Goal: Communication & Community: Answer question/provide support

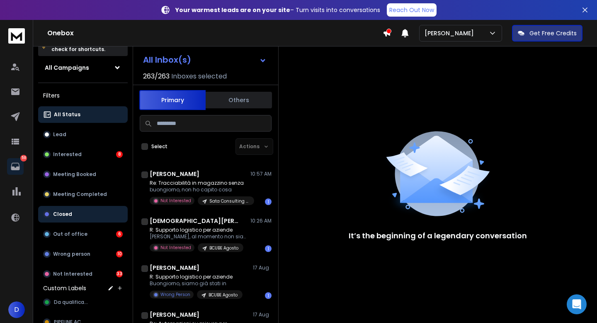
scroll to position [22, 0]
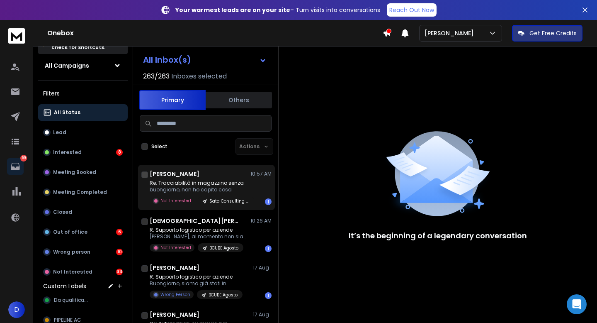
click at [192, 183] on p "Re: Tracciabilità in magazzino senza" at bounding box center [200, 183] width 100 height 7
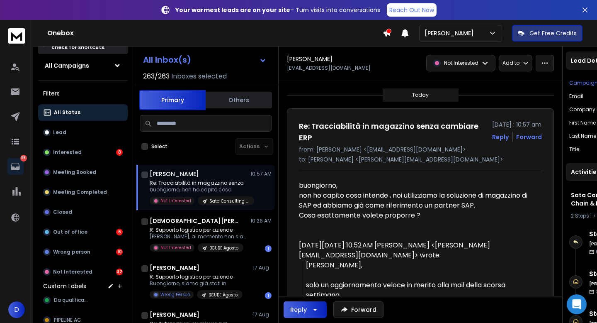
click at [536, 65] on button "button" at bounding box center [545, 63] width 18 height 17
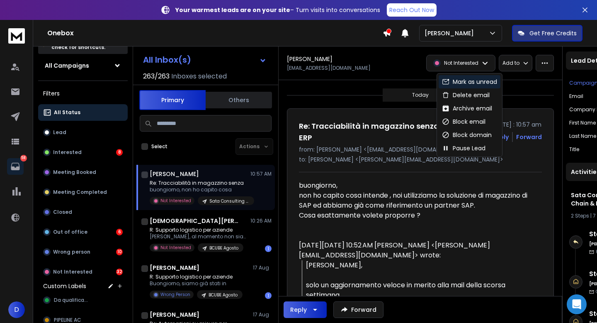
click at [486, 85] on div "Mark as unread" at bounding box center [469, 82] width 55 height 8
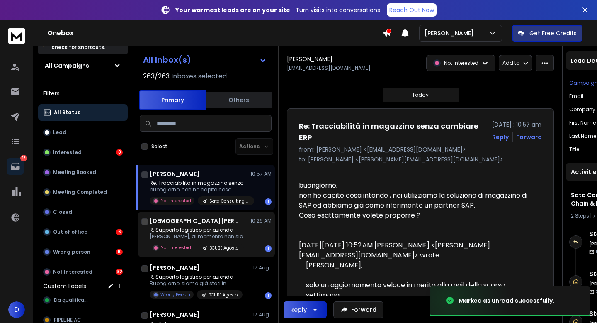
click at [262, 229] on div "R: Supporto logistico per aziende Buongiorno, al momento non siamo Not Interest…" at bounding box center [211, 238] width 122 height 25
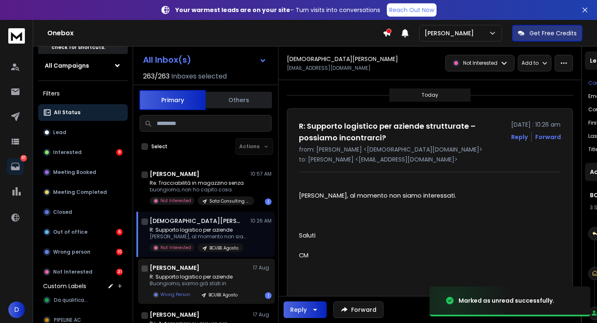
click at [190, 260] on p "R: Supporto logistico per aziende" at bounding box center [196, 276] width 93 height 7
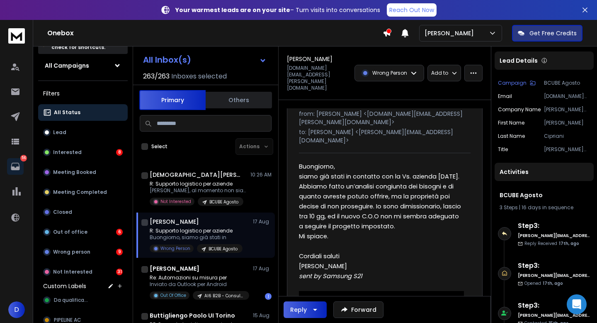
scroll to position [50, 0]
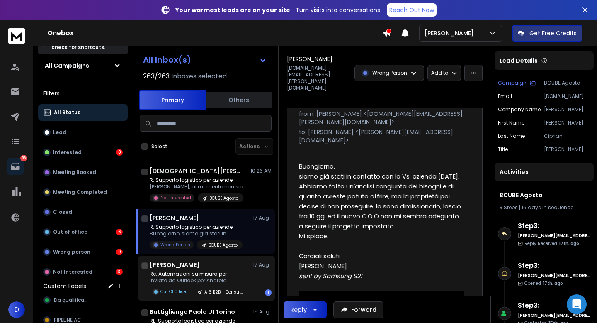
click at [241, 260] on div "[PERSON_NAME] [DATE] Re: Automazioni su misura per Inviato da Outlook per Andro…" at bounding box center [211, 278] width 122 height 35
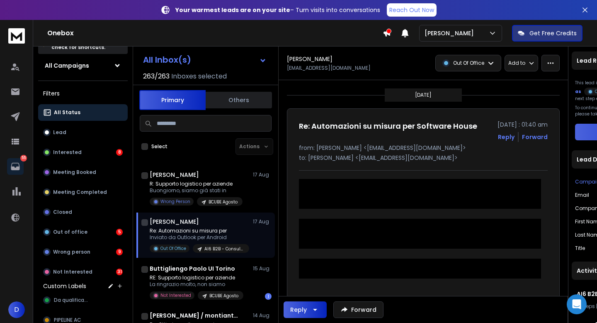
scroll to position [94, 0]
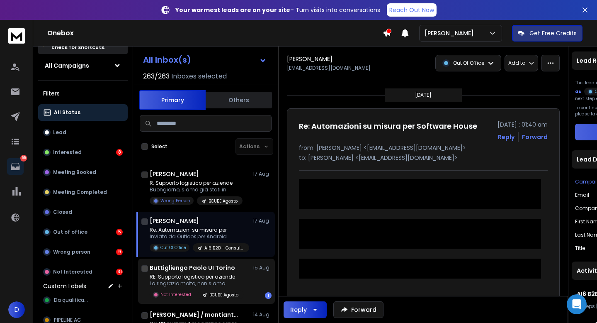
click at [237, 260] on div "Buttigliengo Paolo UI Torino [DATE]" at bounding box center [211, 267] width 122 height 8
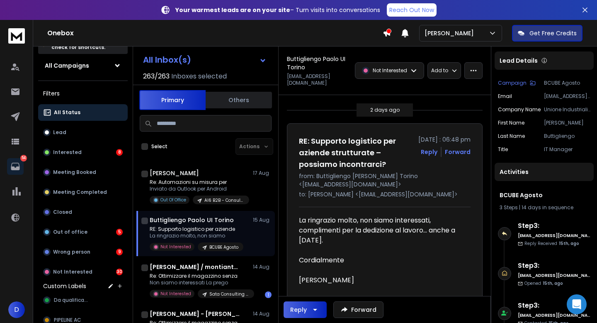
scroll to position [143, 0]
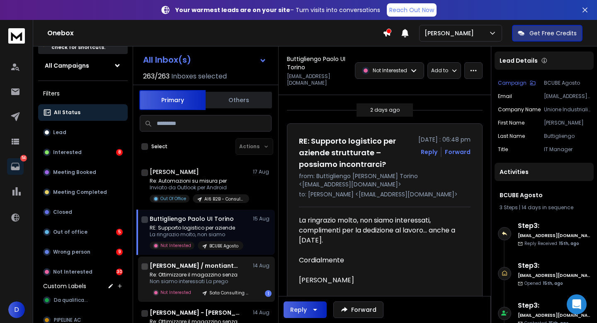
click at [244, 260] on p "Re: Ottimizzare il magazzino senza" at bounding box center [200, 274] width 100 height 7
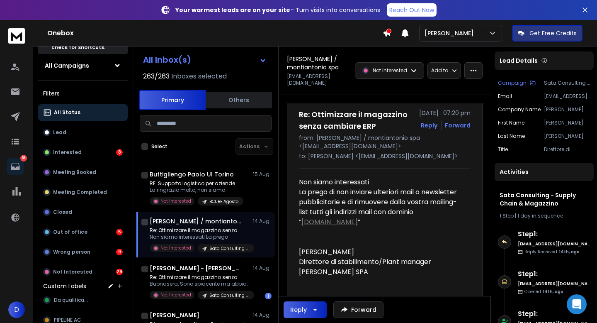
scroll to position [196, 0]
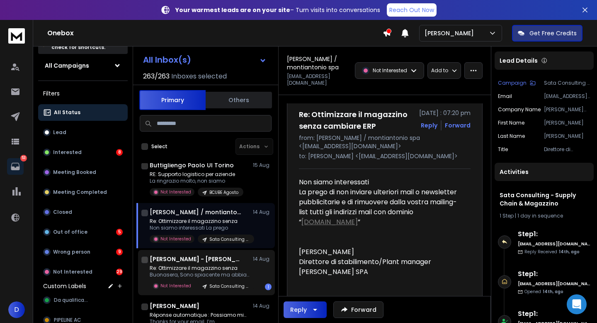
click at [251, 260] on div "Re: Ottimizzare il magazzino senza Buonasera, Sono spiacente ma abbiamo Not Int…" at bounding box center [202, 277] width 105 height 25
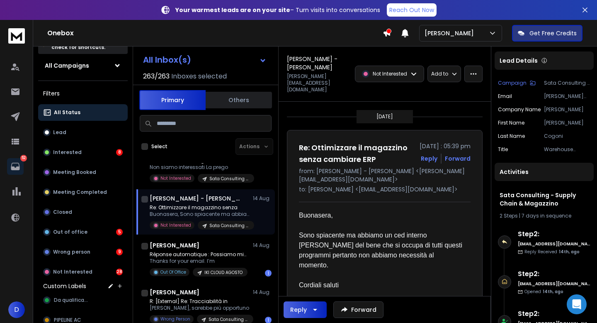
scroll to position [260, 0]
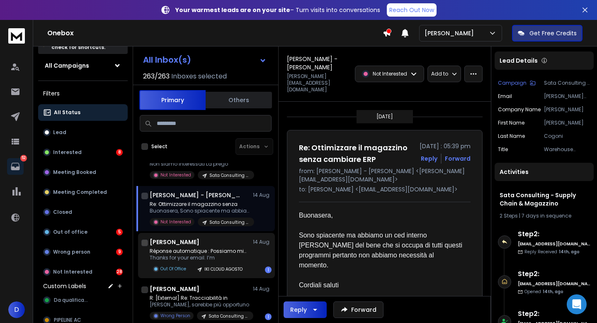
click at [247, 249] on p "Réponse automatique : Possiamo migliorare i" at bounding box center [200, 251] width 100 height 7
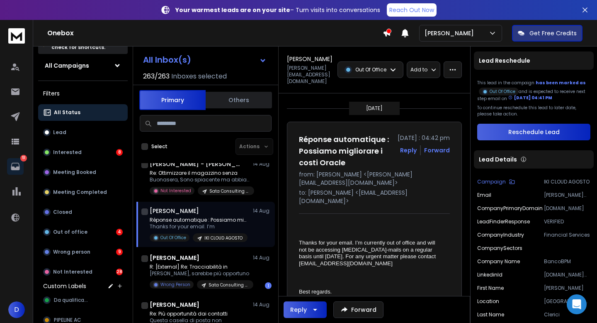
scroll to position [293, 0]
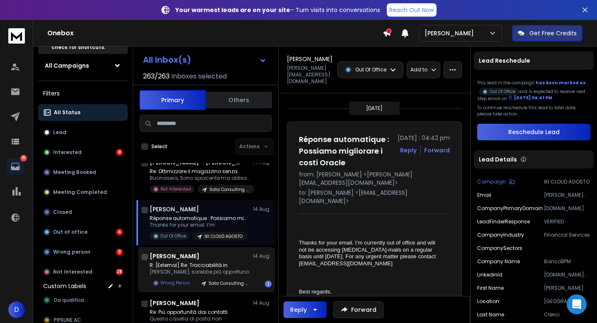
click at [248, 260] on p "R: [External] Re: Tracciabilità in" at bounding box center [200, 265] width 100 height 7
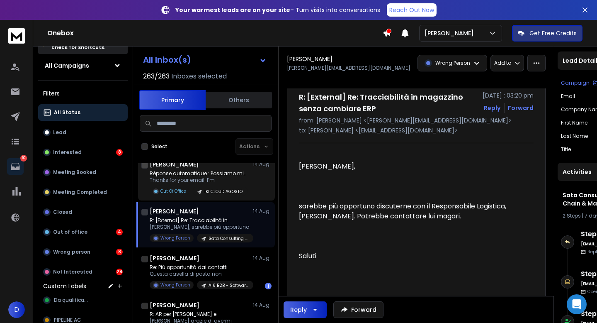
scroll to position [344, 0]
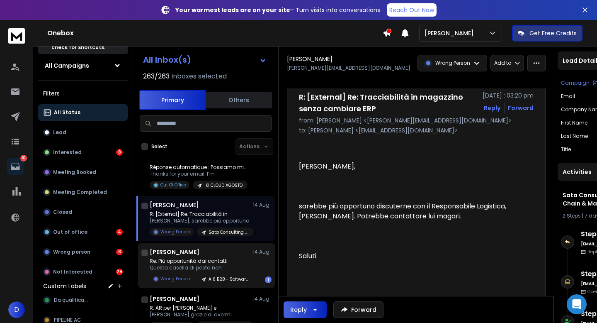
click at [235, 260] on p "Questa casella di posta non" at bounding box center [200, 267] width 100 height 7
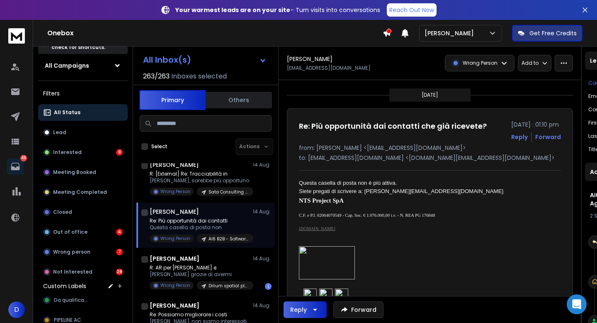
scroll to position [385, 0]
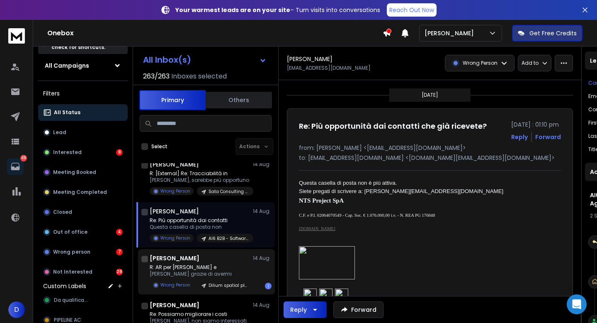
click at [239, 260] on p "R: AR per [PERSON_NAME] e" at bounding box center [200, 267] width 100 height 7
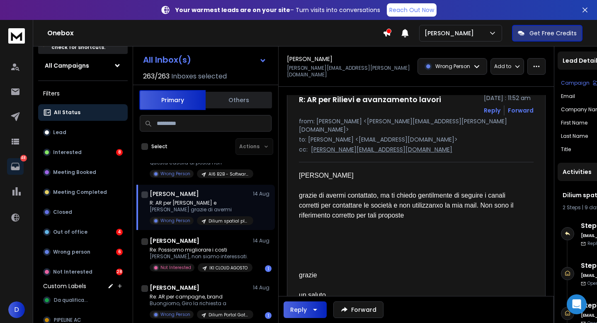
scroll to position [450, 0]
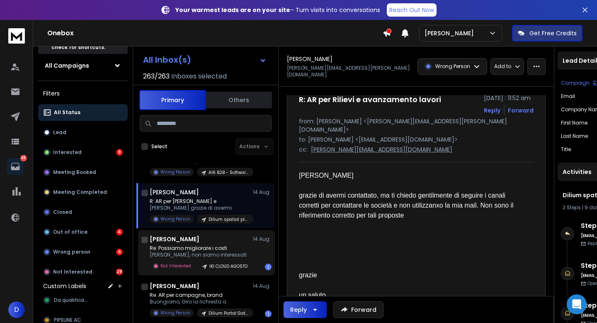
click at [248, 252] on p "[PERSON_NAME], non siamo interessati." at bounding box center [200, 254] width 100 height 7
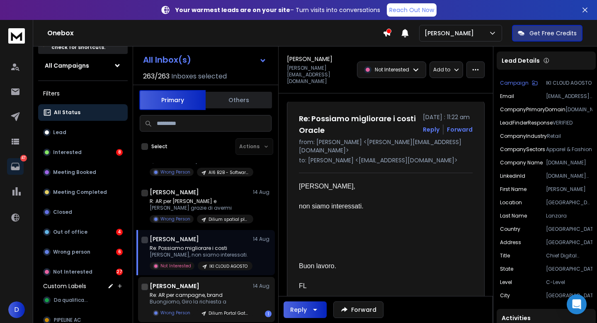
scroll to position [482, 0]
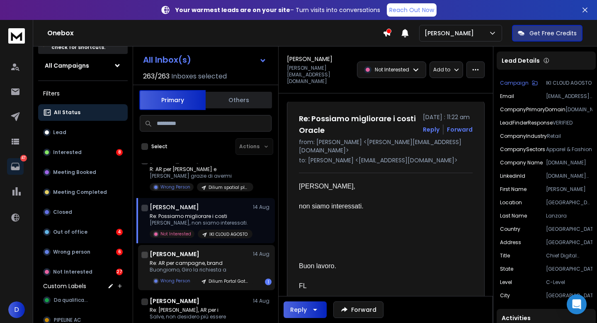
click at [239, 260] on p "Re: AR per campagne, brand" at bounding box center [200, 263] width 100 height 7
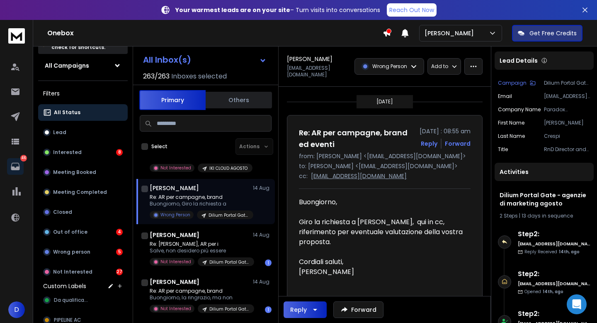
scroll to position [554, 0]
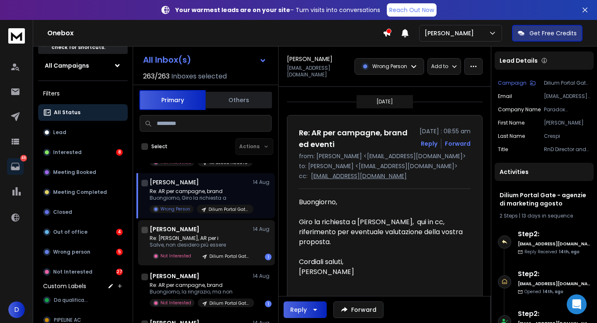
click at [260, 236] on div "Re: [PERSON_NAME], AR per i Salve, non desidero più essere Not Interested Diliu…" at bounding box center [211, 247] width 122 height 25
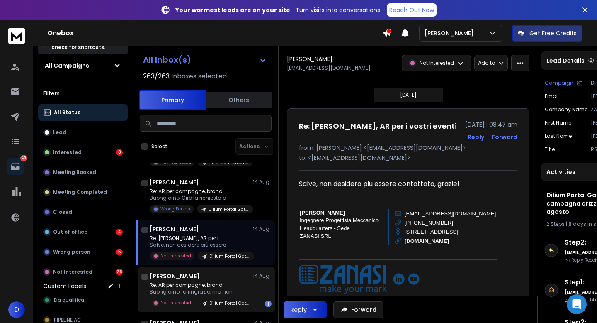
click at [254, 260] on div "Re: AR per campagne, brand Buongiorno, la ringrazio, ma non Not Interested Dili…" at bounding box center [211, 294] width 122 height 25
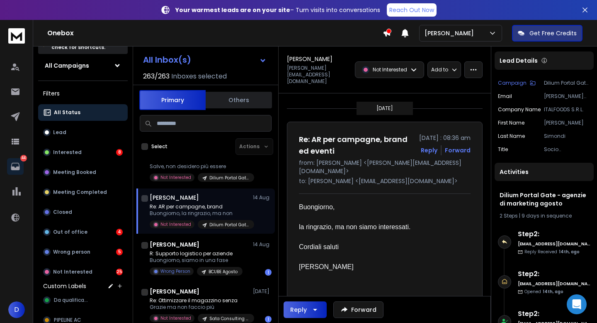
scroll to position [648, 0]
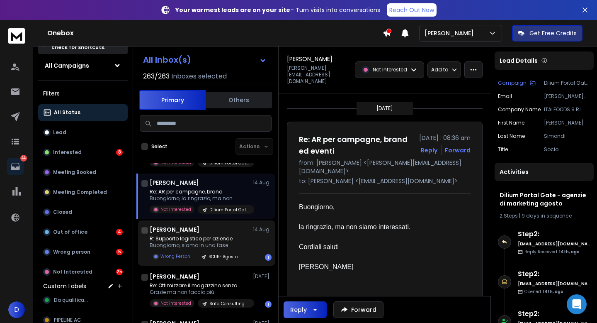
click at [254, 238] on div "R: Supporto logistico per aziende Buongiorno, siamo in una fase Wrong Person BC…" at bounding box center [211, 247] width 122 height 25
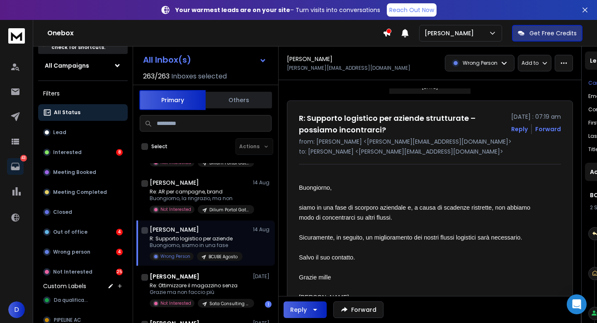
scroll to position [14, 0]
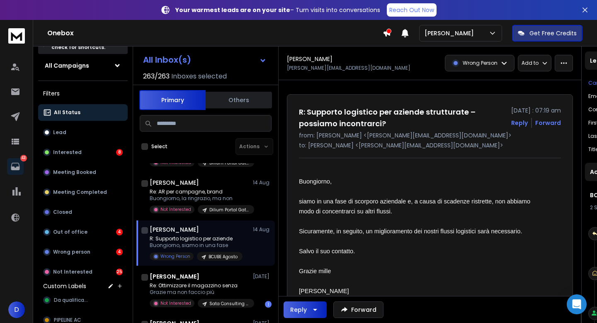
click at [483, 69] on div "Wrong Person" at bounding box center [480, 63] width 69 height 16
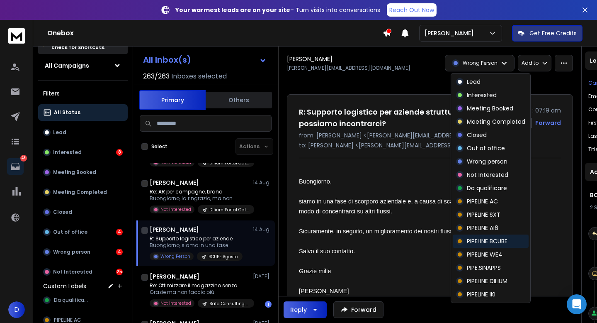
click at [482, 238] on p "PIPELINE BCUBE" at bounding box center [487, 241] width 41 height 8
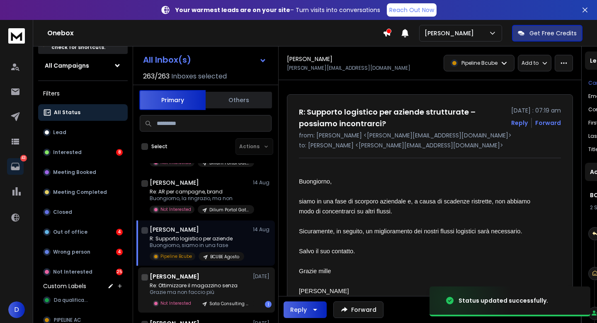
click at [219, 260] on p "Re: Ottimizzare il magazzino senza" at bounding box center [200, 285] width 100 height 7
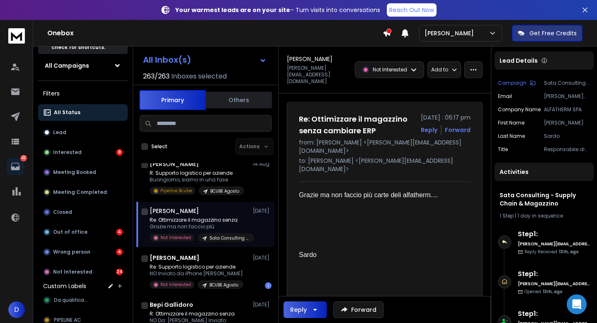
scroll to position [716, 0]
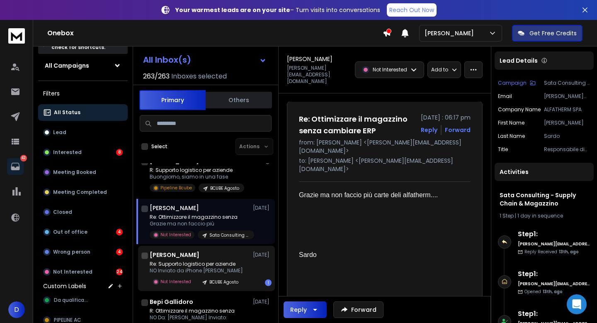
click at [244, 260] on div "Re: Supporto logistico per aziende NO Inviato da iPhone [PERSON_NAME] Not Inter…" at bounding box center [211, 273] width 122 height 25
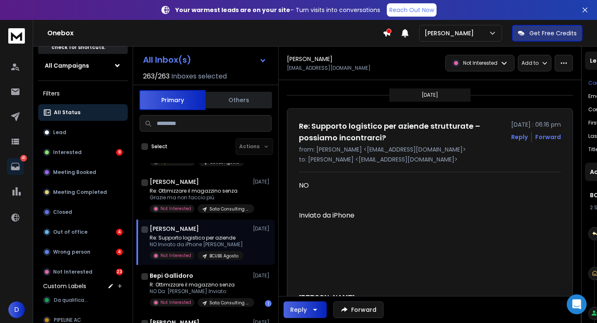
scroll to position [747, 0]
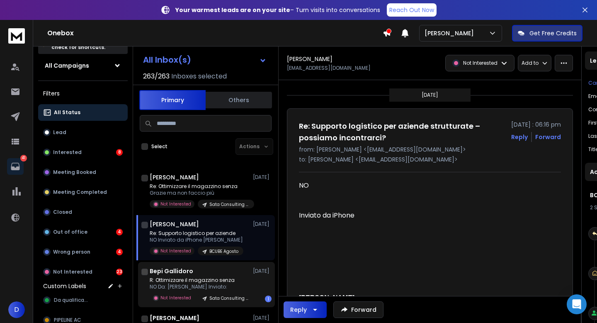
click at [247, 260] on p "R: Ottimizzare il magazzino senza" at bounding box center [200, 280] width 100 height 7
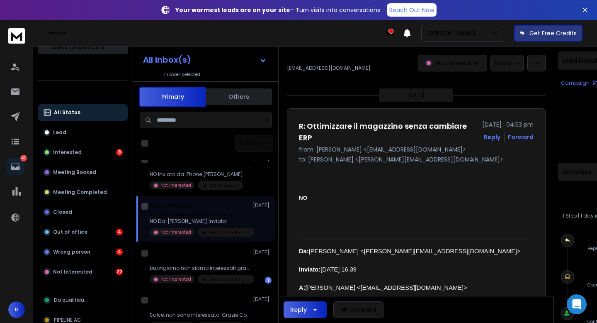
scroll to position [809, 0]
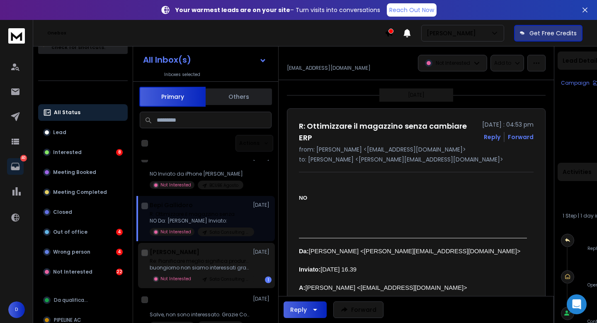
click at [256, 260] on div "Re: Pianificare meglio significa produrre buongiorno non siamo interessati graz…" at bounding box center [211, 270] width 122 height 25
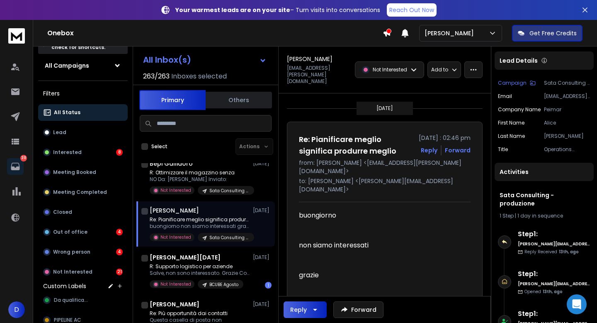
scroll to position [861, 0]
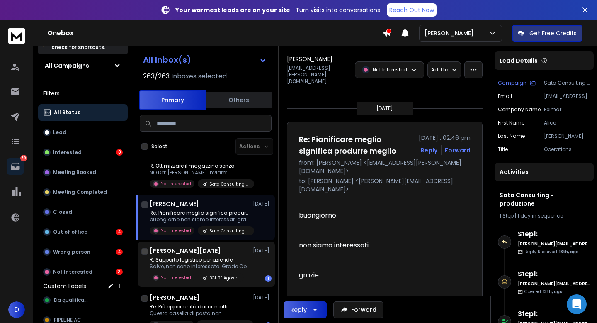
click at [255, 260] on div "R: Supporto logistico per aziende Salve, non sono interessato. Grazie Cordiali …" at bounding box center [211, 268] width 122 height 25
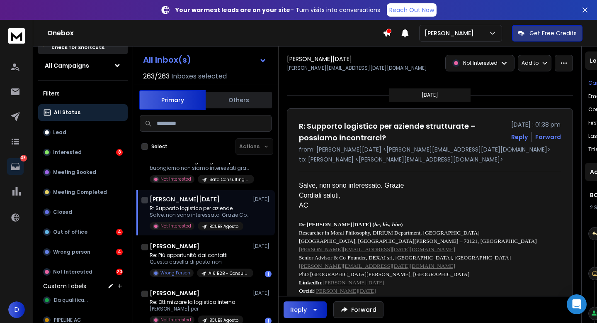
scroll to position [913, 0]
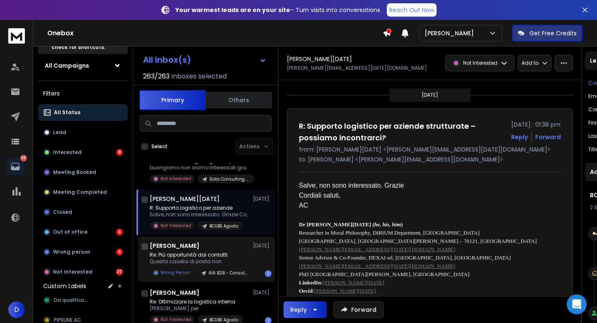
click at [253, 251] on div "Re: Più opportunità dai contatti Questa casella di posta non Wrong Person AI6 B…" at bounding box center [211, 263] width 122 height 25
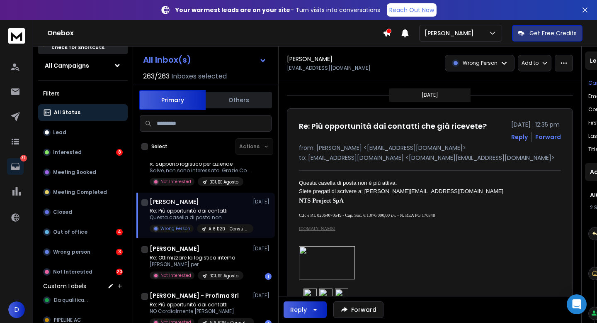
scroll to position [966, 0]
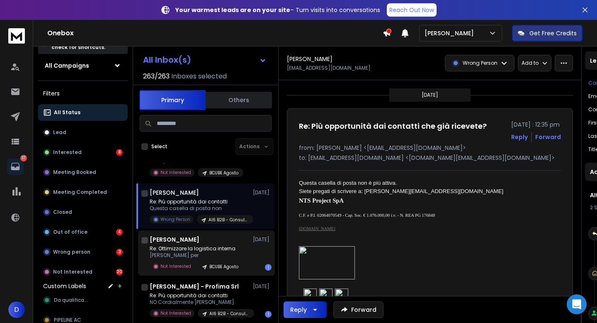
click at [252, 260] on div "Re: Ottimizzare la logistica interna [PERSON_NAME] ringrazio per Not Interested…" at bounding box center [211, 257] width 122 height 25
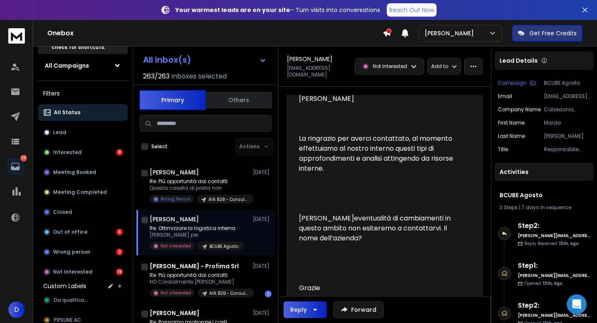
scroll to position [106, 0]
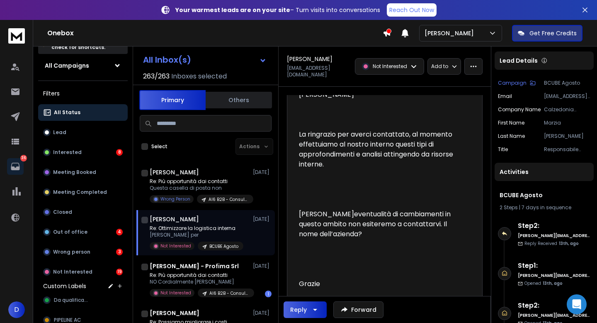
click at [477, 66] on icon "button" at bounding box center [474, 66] width 6 height 1
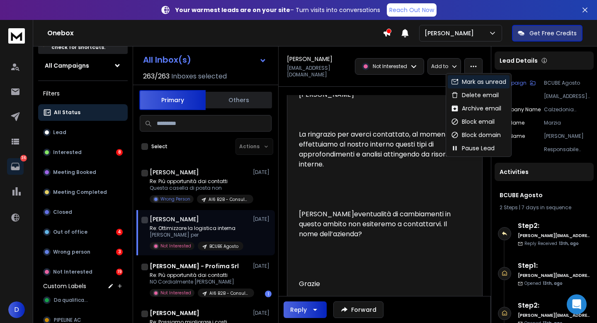
click at [488, 84] on div "Mark as unread" at bounding box center [478, 82] width 55 height 8
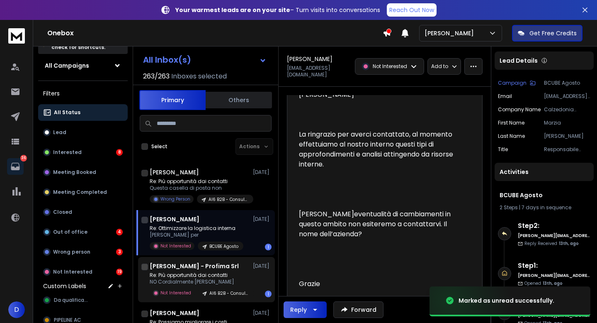
click at [256, 260] on p "[DATE]" at bounding box center [262, 266] width 19 height 7
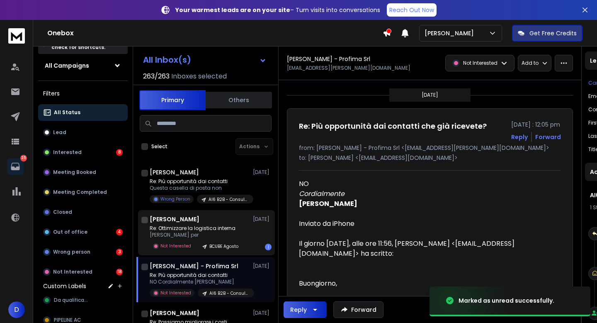
click at [259, 225] on div "Re: Ottimizzare la logistica interna [PERSON_NAME] ringrazio per Not Interested…" at bounding box center [211, 237] width 122 height 25
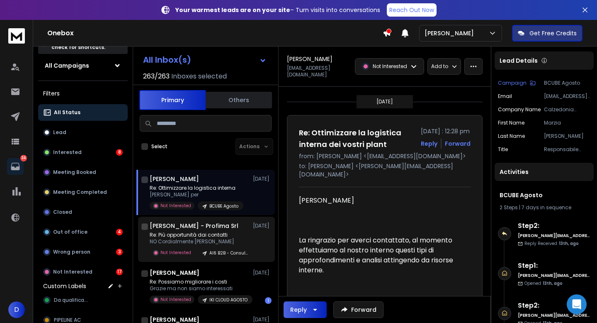
scroll to position [1049, 0]
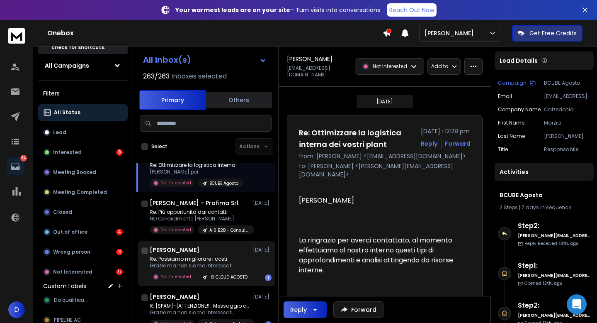
click at [251, 260] on div "Re: Possiamo migliorare i costi Grazie ma non siamo interessati Not Interested …" at bounding box center [211, 268] width 122 height 25
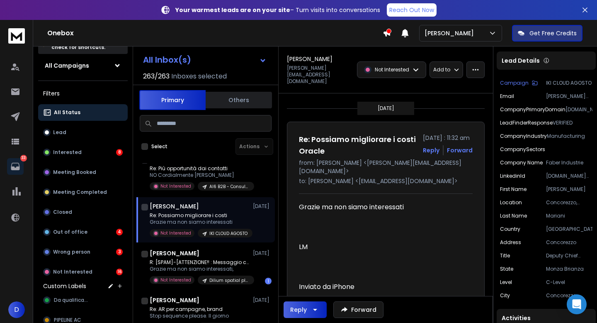
scroll to position [1096, 0]
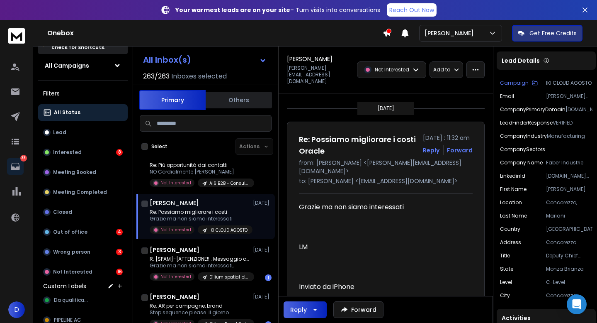
click at [251, 260] on div "R: [SPAM]-[ATTENZIONE!! : Messaggio con Grazie ma non siamo interessati, Not In…" at bounding box center [202, 268] width 105 height 25
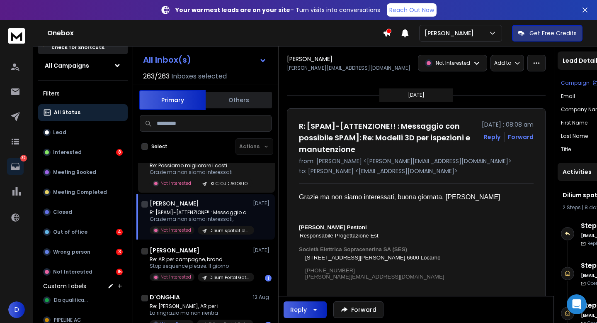
scroll to position [1145, 0]
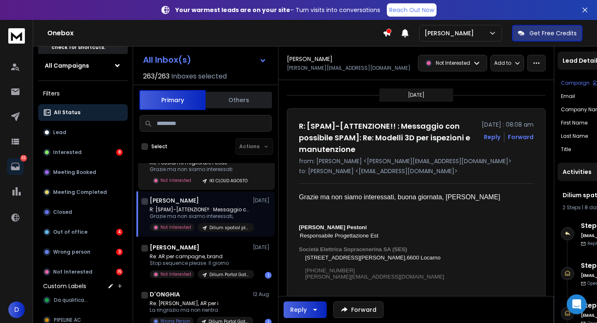
click at [251, 260] on div "Re: AR per campagne, brand Stop sequence please. Il giorno Not Interested Diliu…" at bounding box center [202, 265] width 105 height 25
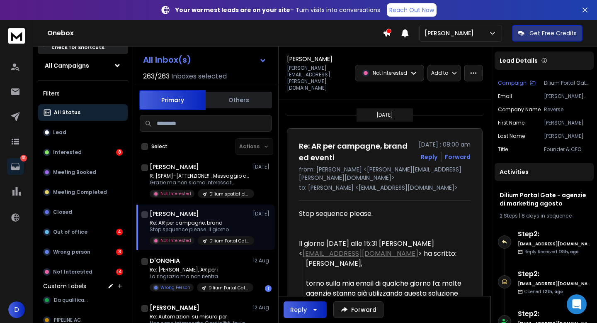
scroll to position [1180, 0]
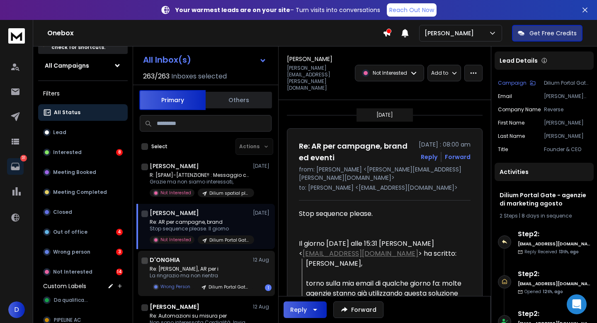
click at [248, 260] on p "Re: [PERSON_NAME], AR per i" at bounding box center [200, 268] width 100 height 7
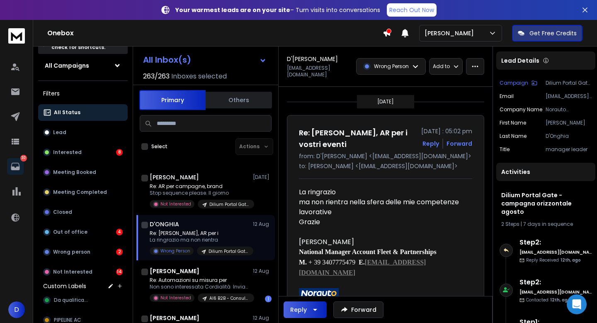
scroll to position [1227, 0]
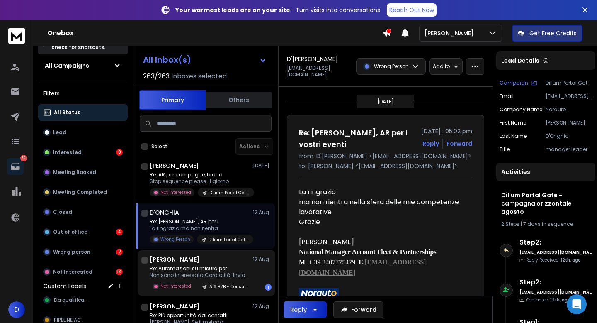
click at [251, 260] on div "Re: Automazioni su misura per Non sono interessata Cordialità Inviato da iPhone…" at bounding box center [202, 277] width 105 height 25
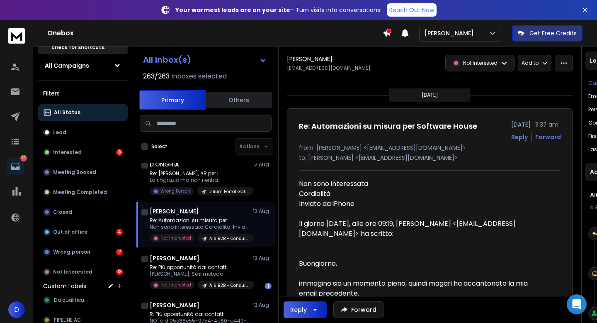
scroll to position [1278, 0]
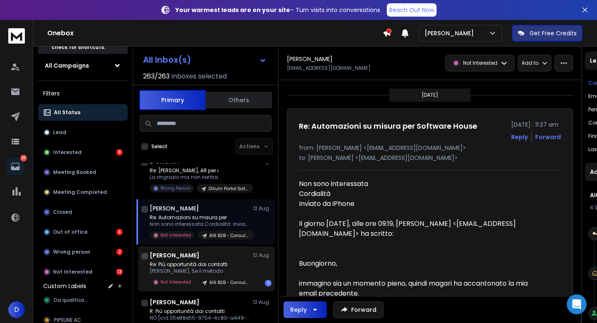
click at [255, 260] on div "Re: Più opportunità dai contatti [PERSON_NAME], Se il metodo Not Interested AI6…" at bounding box center [211, 273] width 122 height 25
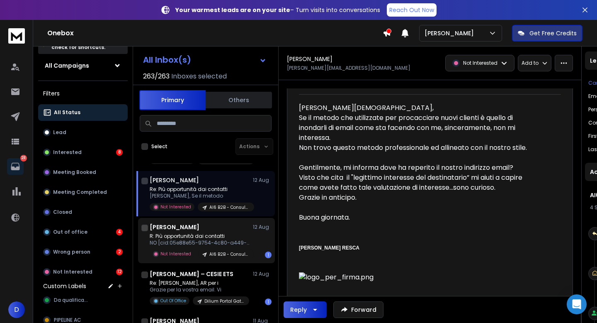
scroll to position [1356, 0]
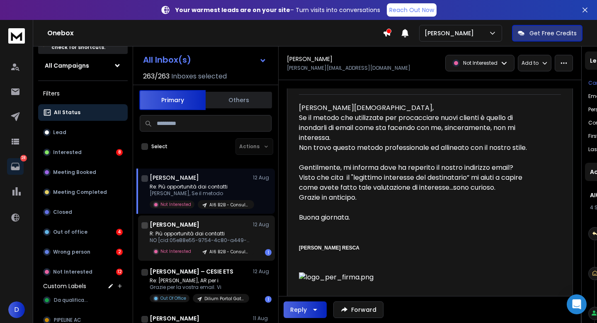
click at [253, 242] on div "R: Più opportunità dai contatti NO [cid:05e88e55-9754-4c80-a449-7e169b1fce15] […" at bounding box center [211, 242] width 122 height 25
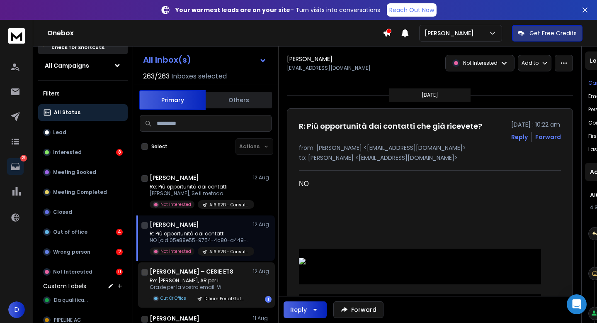
click at [253, 260] on p "12 Aug" at bounding box center [262, 271] width 19 height 7
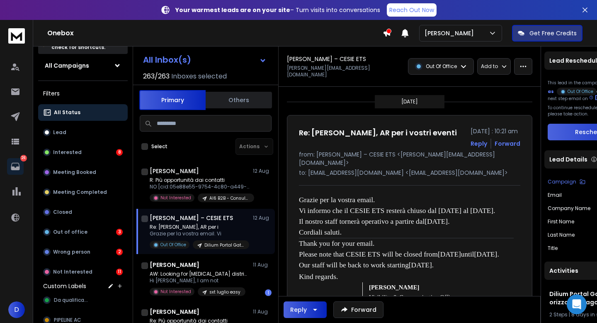
scroll to position [1413, 0]
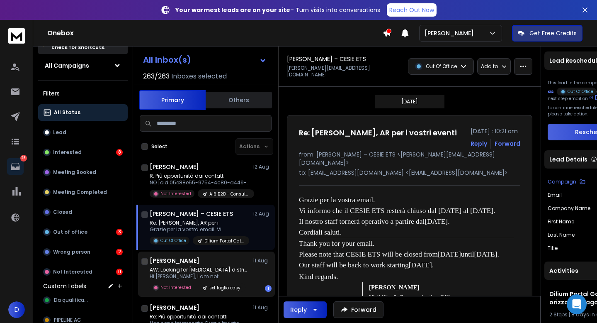
click at [257, 260] on div "AW: Looking for [MEDICAL_DATA] distributors Hi [PERSON_NAME], I am not Not Inte…" at bounding box center [211, 278] width 122 height 25
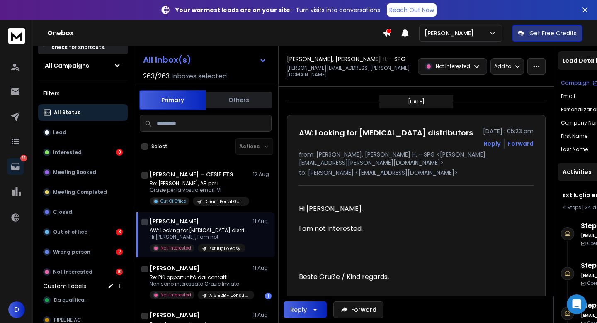
scroll to position [1461, 0]
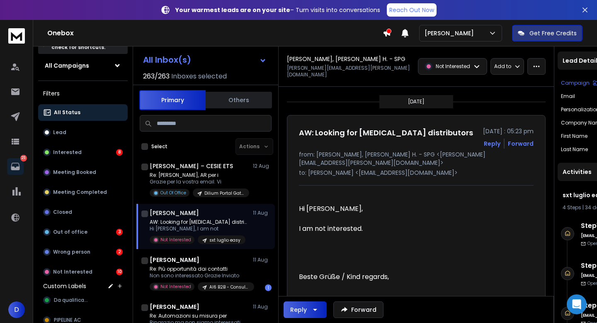
click at [257, 260] on div "Re: Più opportunità dai contatti Non sono interessato Grazie Inviato Not Intere…" at bounding box center [211, 277] width 122 height 25
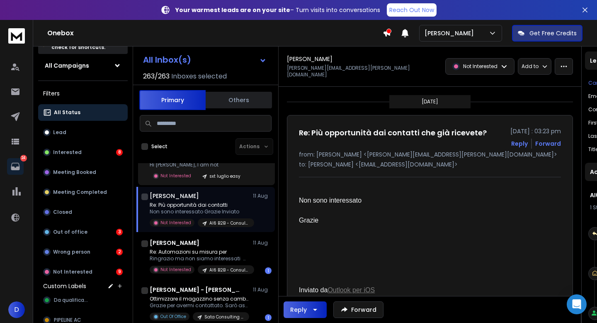
scroll to position [1529, 0]
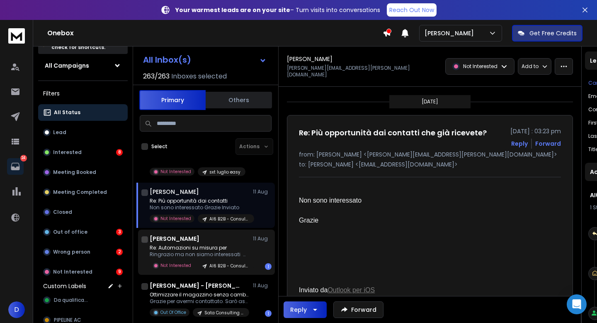
click at [257, 252] on div "Re: Automazioni su misura per Ringrazio ma non siamo interessati Cinzia Not Int…" at bounding box center [211, 256] width 122 height 25
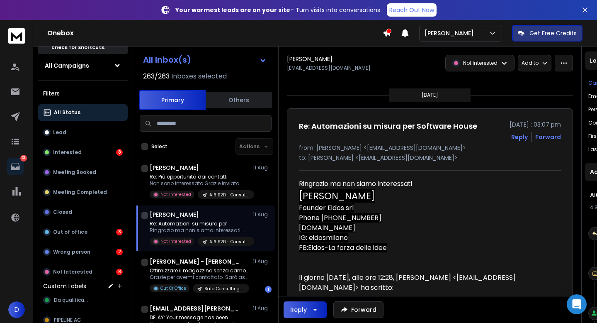
scroll to position [1562, 0]
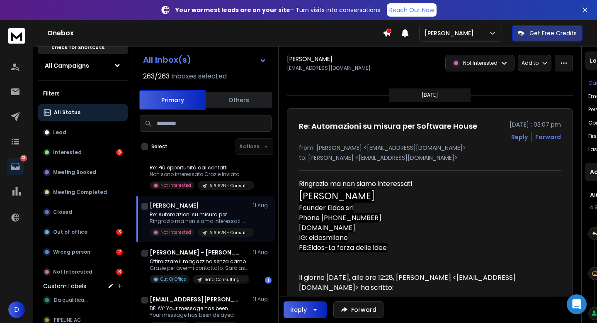
click at [256, 260] on div "Ottimizzare il magazzino senza cambiare Grazie per avermi contattato. Sarò asse…" at bounding box center [211, 270] width 122 height 25
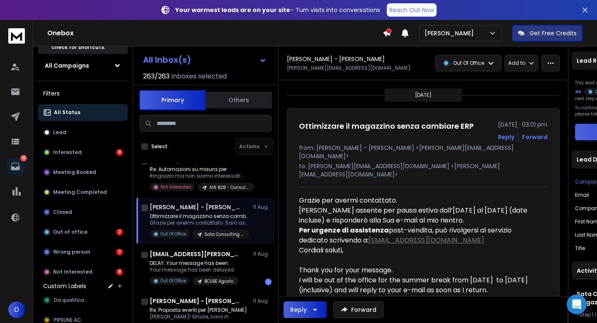
scroll to position [1609, 0]
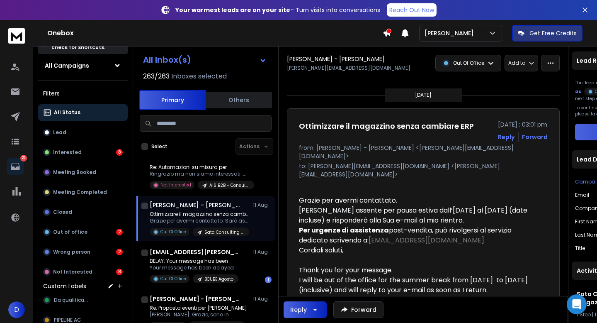
click at [258, 260] on div "DELAY: Your message has been Your message has been delayed Out Of Office BCUBE …" at bounding box center [211, 270] width 122 height 25
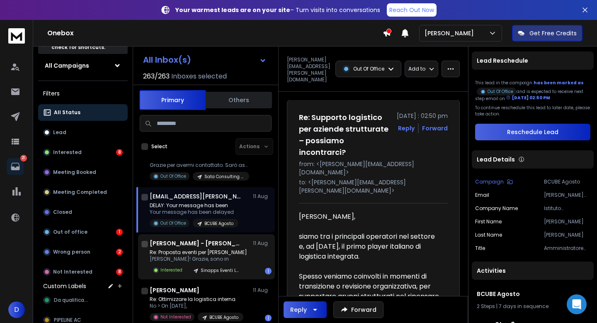
scroll to position [1671, 0]
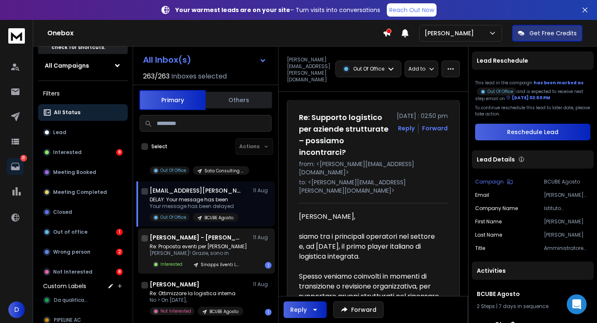
click at [246, 257] on div "Re: Proposta eventi per [PERSON_NAME] [PERSON_NAME]! Grazie, sono in Interested…" at bounding box center [211, 255] width 122 height 25
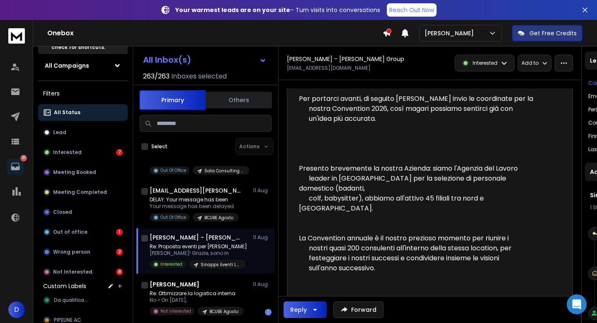
scroll to position [177, 0]
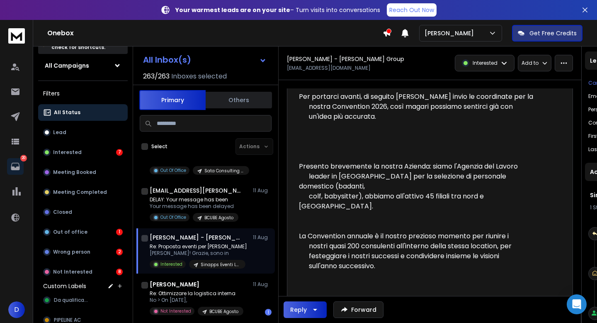
click at [568, 65] on icon "button" at bounding box center [563, 62] width 7 height 7
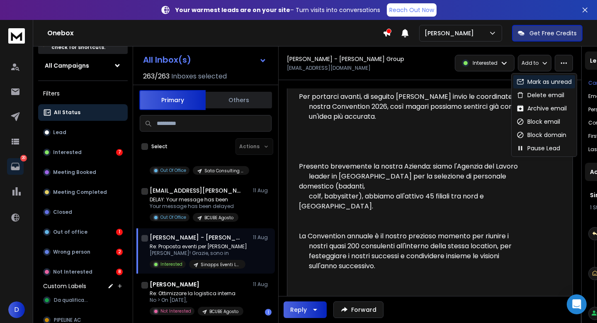
click at [557, 83] on div "Mark as unread" at bounding box center [544, 82] width 55 height 8
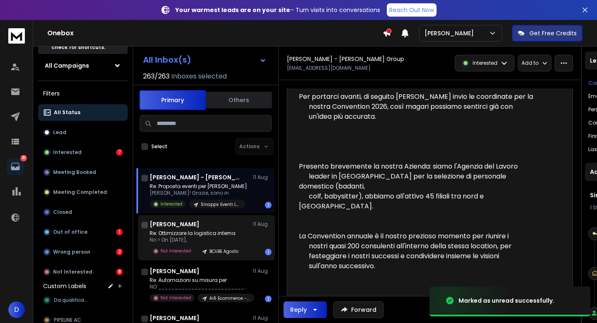
scroll to position [1734, 0]
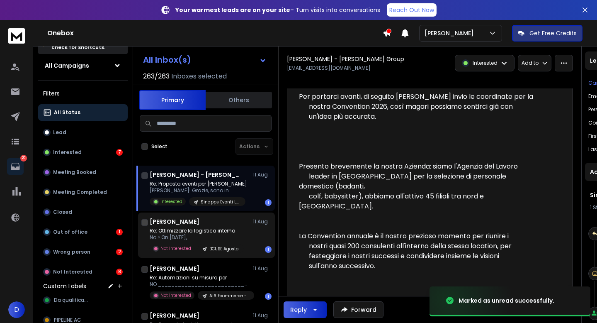
click at [238, 235] on p "No > On [DATE]," at bounding box center [197, 237] width 94 height 7
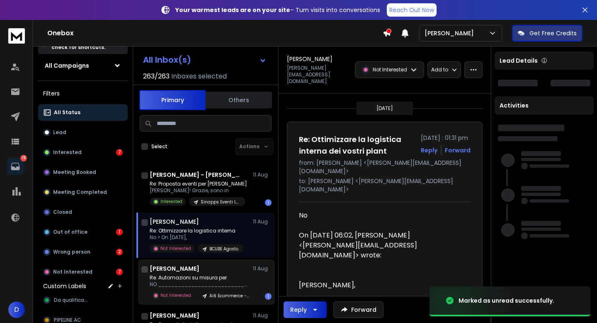
click at [251, 260] on div "Ai6 Ecommerce - Agosto" at bounding box center [226, 295] width 56 height 9
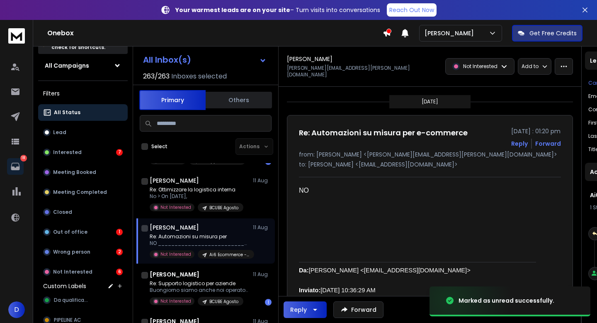
scroll to position [1775, 0]
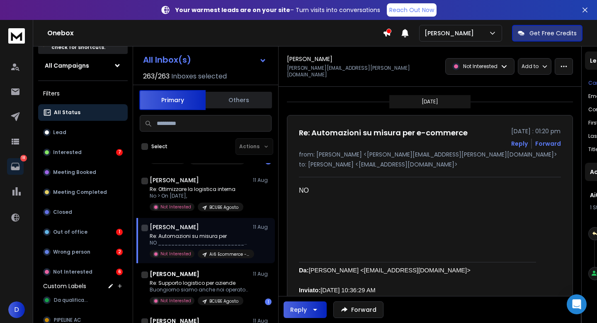
click at [251, 260] on div "Re: Supporto logistico per aziende Buongiorno siamo anche noi operatore Not Int…" at bounding box center [211, 292] width 122 height 25
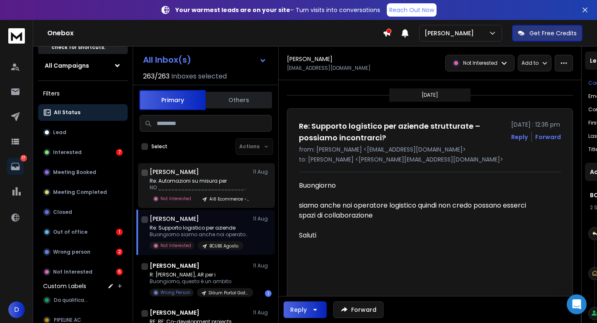
scroll to position [1833, 0]
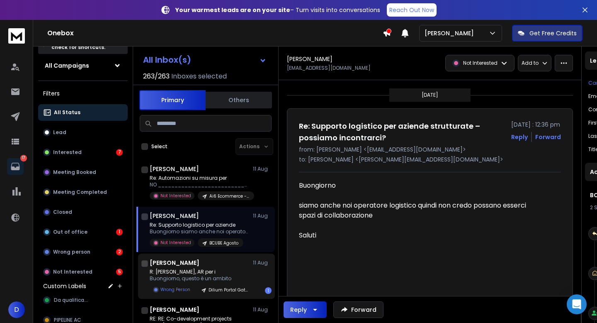
click at [252, 260] on div "R: [PERSON_NAME], AR per i Buongiorno, questo è un ambito Wrong Person Dilium P…" at bounding box center [202, 280] width 104 height 25
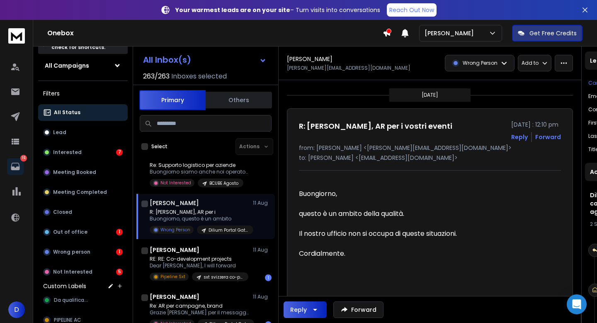
scroll to position [1897, 0]
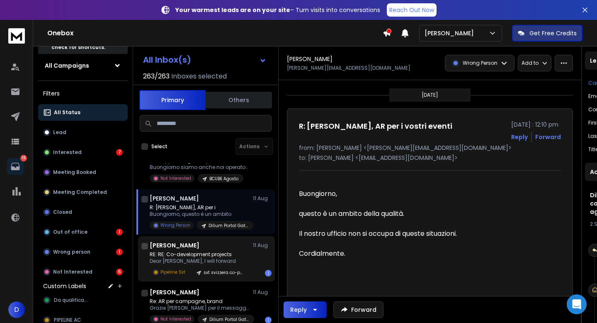
click at [261, 260] on div "RE: RE: Co-development projects Dear [PERSON_NAME], I will forward Pipeline Sxt…" at bounding box center [211, 263] width 122 height 25
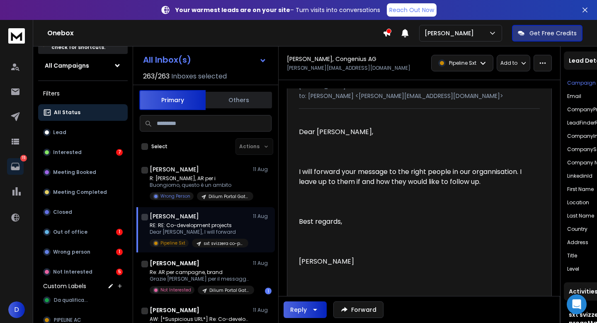
scroll to position [1931, 0]
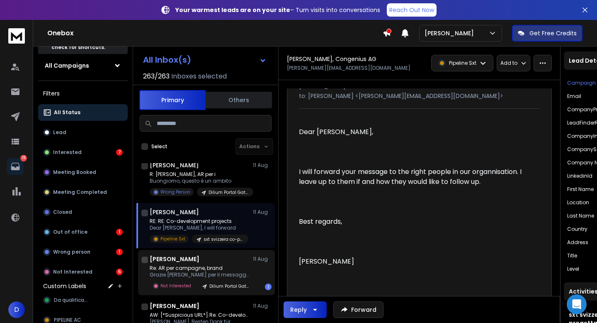
click at [250, 260] on div "Re: AR per campagne, brand Grazie [PERSON_NAME] per il messaggio. Not Intereste…" at bounding box center [202, 277] width 105 height 25
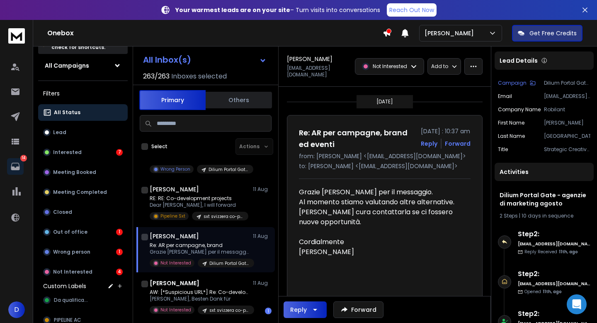
scroll to position [1957, 0]
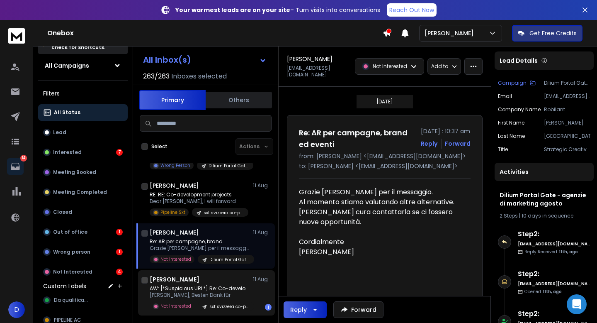
click at [254, 260] on div "AW: [*Suspicious URL*] Re: Co-development [PERSON_NAME], Besten Dank für Not In…" at bounding box center [211, 297] width 122 height 25
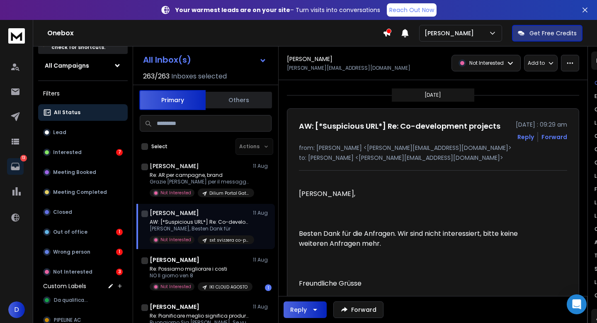
scroll to position [2024, 0]
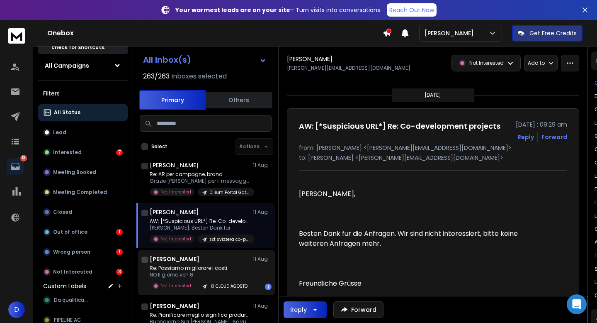
click at [260, 260] on div "Re: Possiamo migliorare i costi NO Il giorno ven 8 Not Interested IKI CLOUD [DA…" at bounding box center [211, 277] width 122 height 25
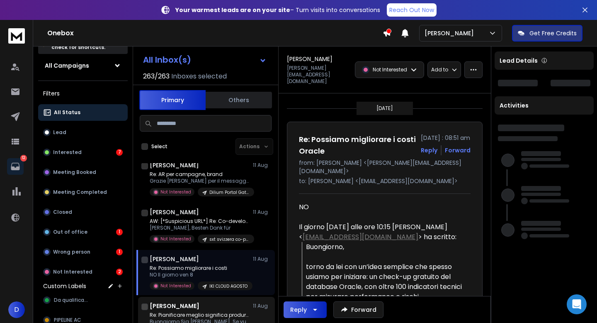
click at [252, 260] on div "[PERSON_NAME] [DATE] Re: Pianificare meglio significa produrre Buongiorno Sig.[…" at bounding box center [206, 319] width 137 height 45
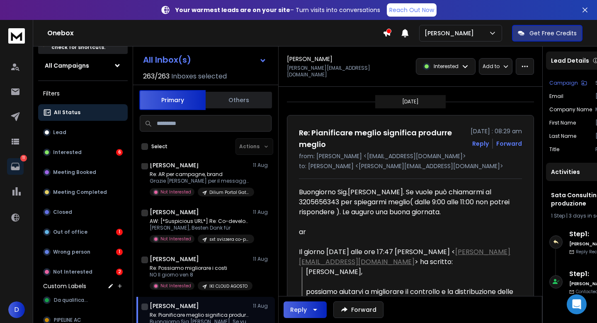
scroll to position [2084, 0]
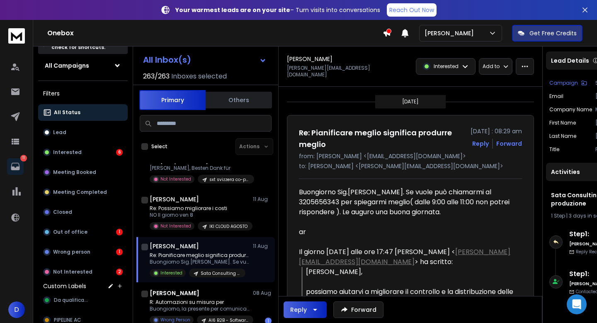
click at [529, 63] on icon "button" at bounding box center [524, 66] width 7 height 7
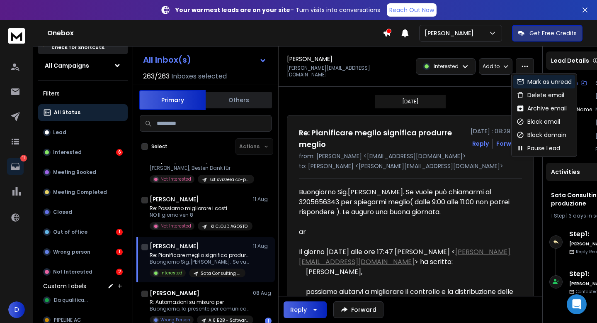
click at [553, 81] on div "Mark as unread" at bounding box center [544, 82] width 55 height 8
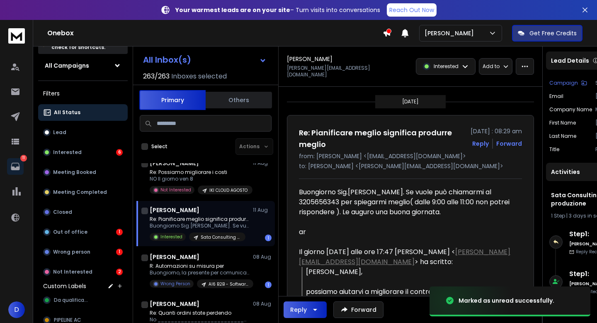
scroll to position [2126, 0]
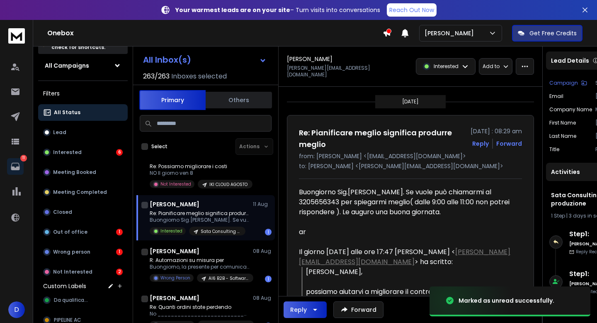
click at [245, 260] on p "R: Automazioni su misura per" at bounding box center [200, 260] width 100 height 7
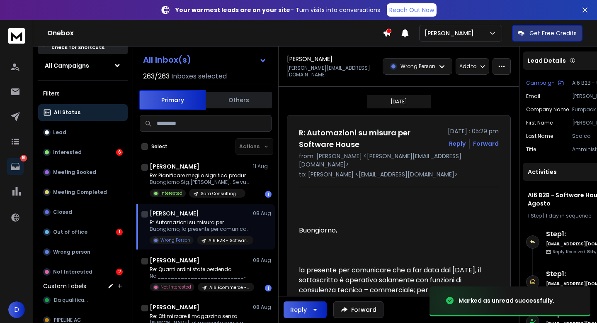
scroll to position [2172, 0]
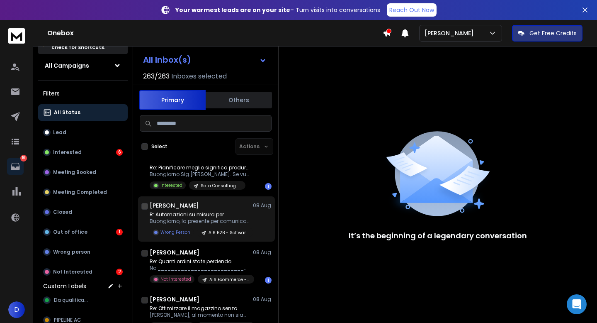
click at [243, 222] on p "Buongiorno, la presente per comunicare" at bounding box center [200, 221] width 100 height 7
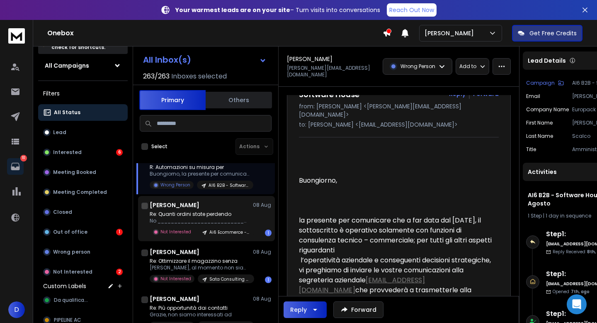
scroll to position [2219, 0]
click at [255, 219] on div "Re: Quanti ordini state perdendo No ________________________________ From: [PER…" at bounding box center [211, 222] width 122 height 25
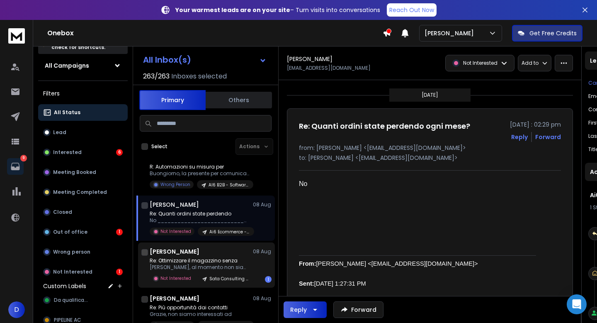
click at [252, 260] on div "Re: Ottimizzare il magazzino senza Buongiorno, al momento non siamo Not Interes…" at bounding box center [202, 269] width 105 height 25
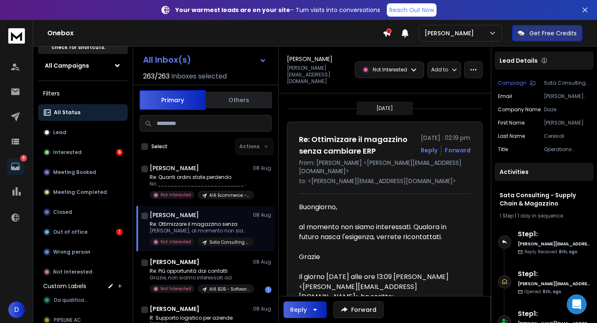
scroll to position [2257, 0]
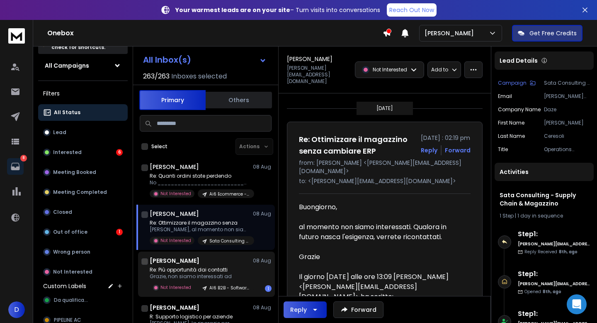
click at [252, 260] on div "Re: Più opportunità dai contatti Grazie, non siamo interessati ad Not Intereste…" at bounding box center [202, 278] width 105 height 25
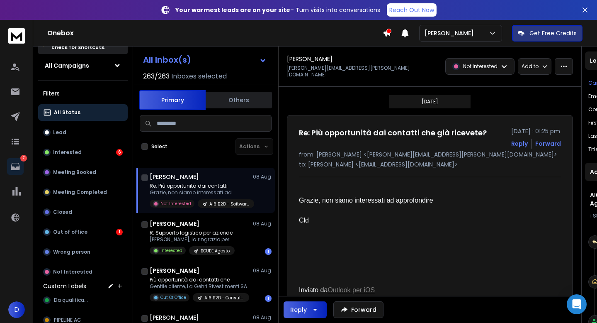
scroll to position [2342, 0]
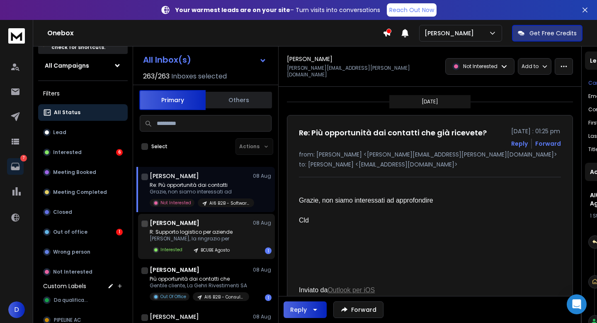
click at [256, 246] on div "R: Supporto logistico per aziende [PERSON_NAME], la ringrazio per Interested BC…" at bounding box center [211, 241] width 122 height 25
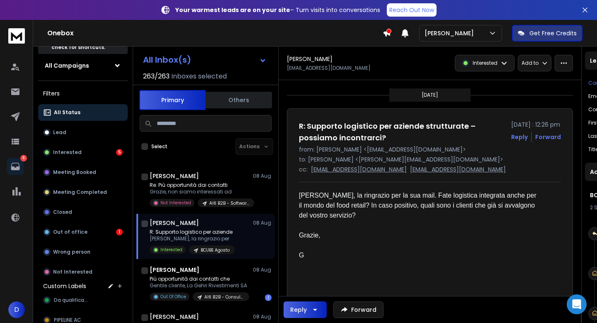
click at [566, 64] on icon "button" at bounding box center [563, 62] width 7 height 7
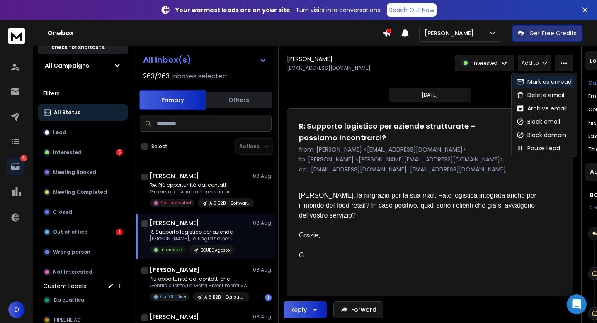
click at [550, 83] on div "Mark as unread" at bounding box center [544, 82] width 55 height 8
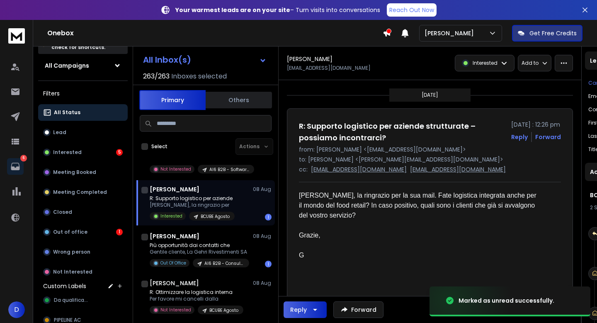
scroll to position [2384, 0]
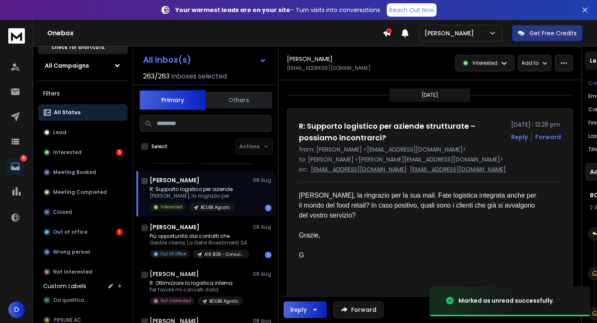
click at [253, 240] on div "Più opportunità dai contatti che [PERSON_NAME] cliente, La Gehri Rivestimenti S…" at bounding box center [211, 245] width 122 height 25
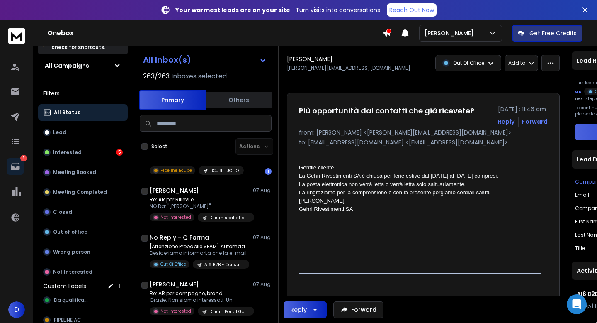
scroll to position [2895, 0]
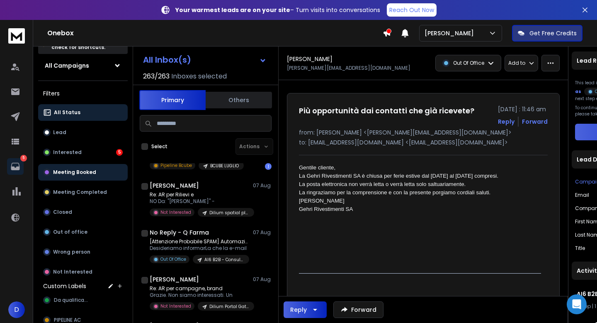
click at [94, 174] on button "Meeting Booked" at bounding box center [83, 172] width 90 height 17
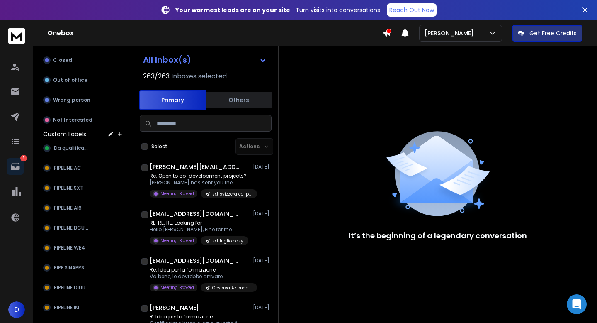
scroll to position [180, 0]
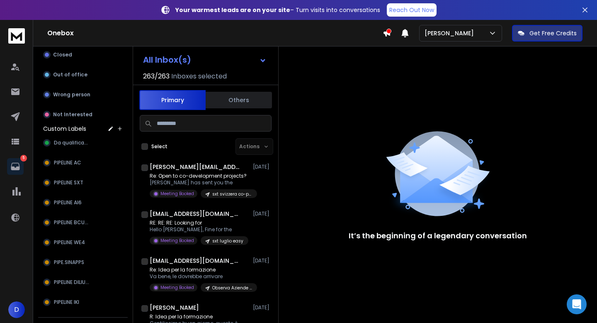
click at [77, 142] on span "Da qualificare" at bounding box center [71, 142] width 35 height 7
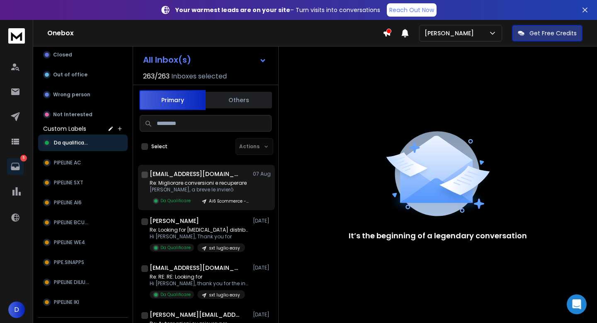
click at [219, 180] on p "Re: Migliorare conversioni e recuperare" at bounding box center [200, 183] width 100 height 7
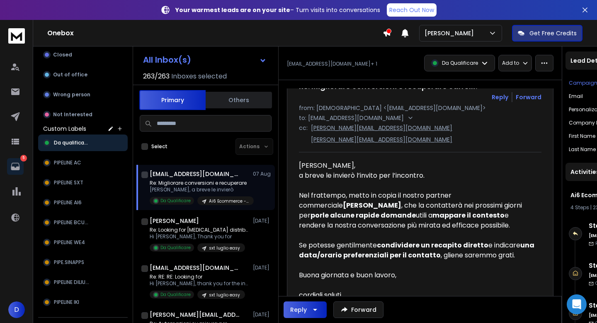
scroll to position [41, 0]
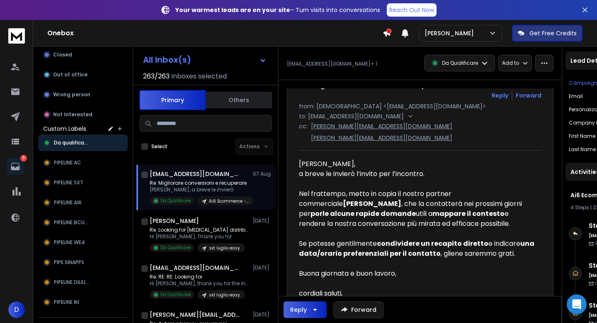
click at [548, 65] on icon "button" at bounding box center [544, 62] width 7 height 7
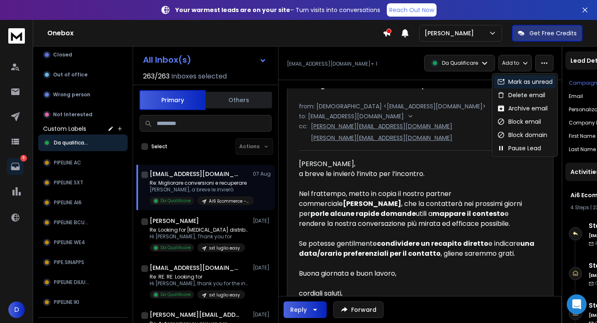
click at [531, 85] on div "Mark as unread" at bounding box center [525, 82] width 55 height 8
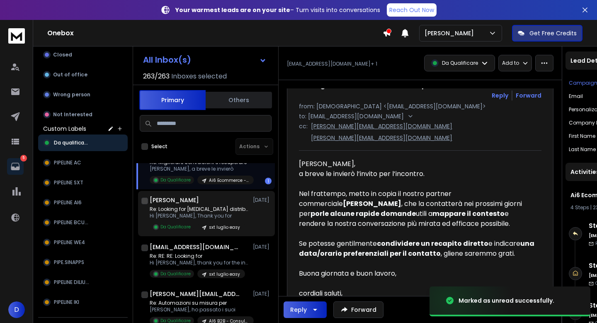
scroll to position [22, 0]
click at [248, 214] on div "Re: Looking for [MEDICAL_DATA] distributors Hi [PERSON_NAME], Thank you for Da …" at bounding box center [211, 217] width 122 height 25
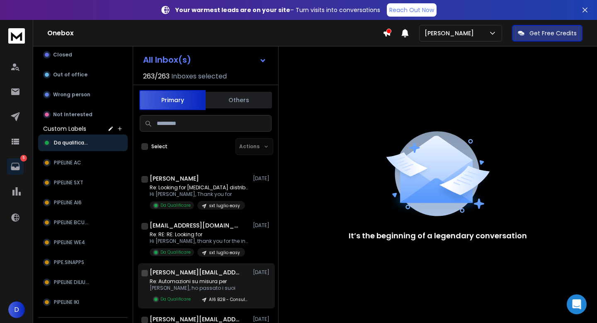
scroll to position [83, 0]
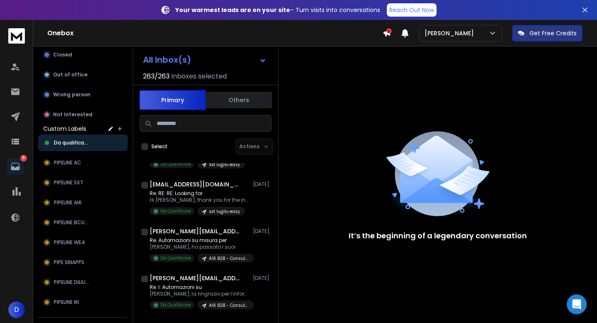
click at [64, 162] on span "PIPELINE AC" at bounding box center [67, 162] width 27 height 7
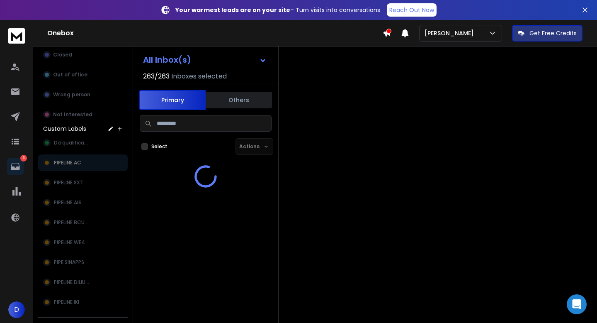
scroll to position [0, 0]
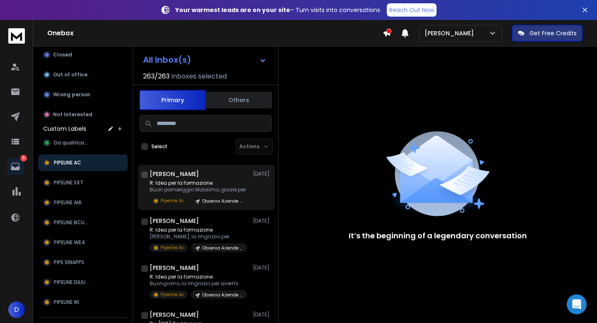
click at [180, 184] on p "R: Idea per la formazione" at bounding box center [198, 183] width 97 height 7
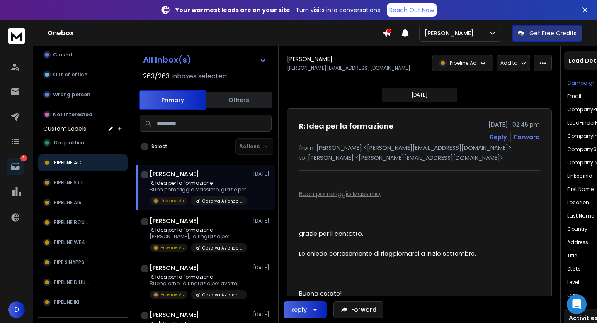
click at [93, 182] on button "PIPELINE SXT" at bounding box center [83, 182] width 90 height 17
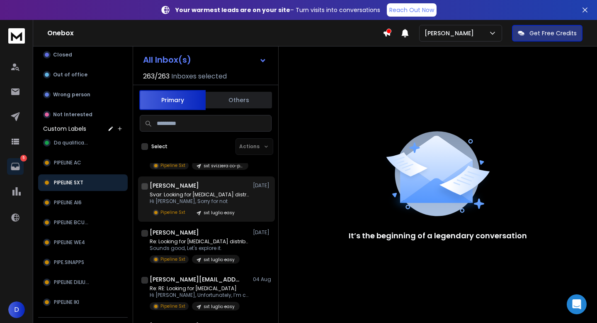
scroll to position [37, 0]
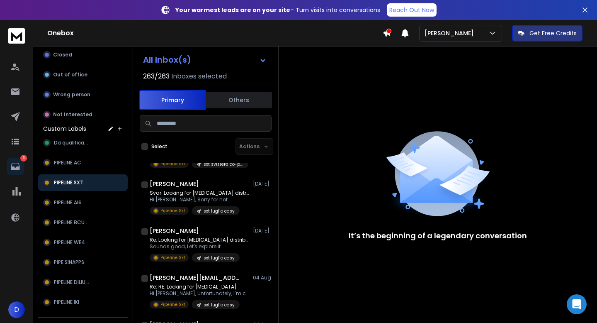
click at [86, 201] on button "PIPELINE AI6" at bounding box center [83, 202] width 90 height 17
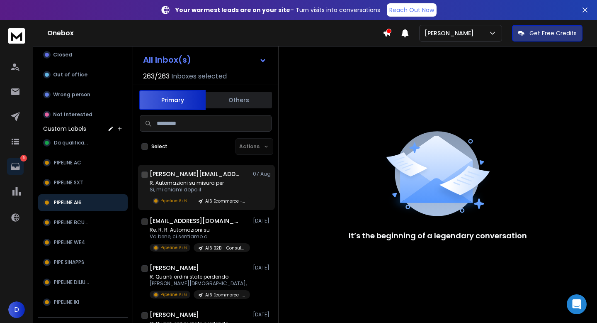
click at [223, 181] on p "R: Automazioni su misura per" at bounding box center [200, 183] width 100 height 7
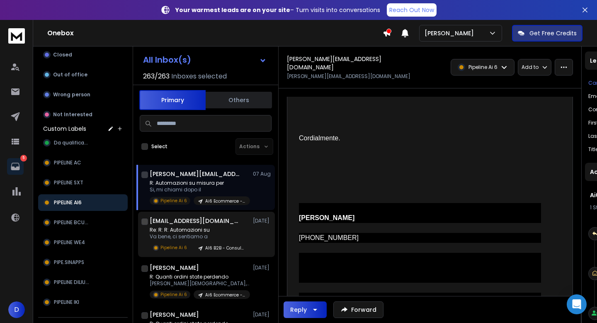
scroll to position [178, 0]
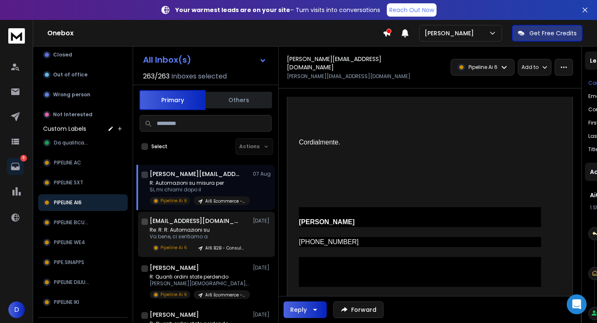
click at [231, 235] on p "Va bene, ci sentiamo a" at bounding box center [200, 236] width 100 height 7
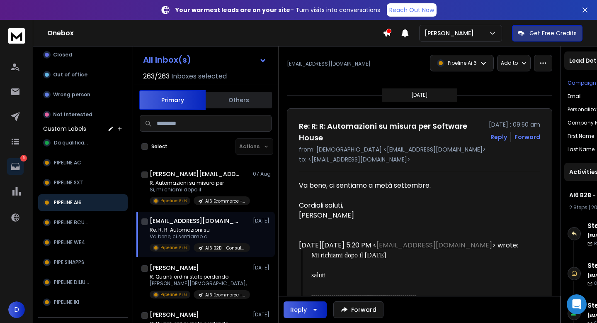
scroll to position [10, 0]
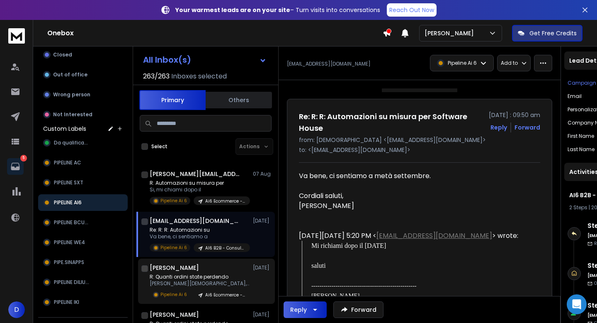
click at [228, 260] on p "R: Quanti ordini state perdendo" at bounding box center [200, 276] width 100 height 7
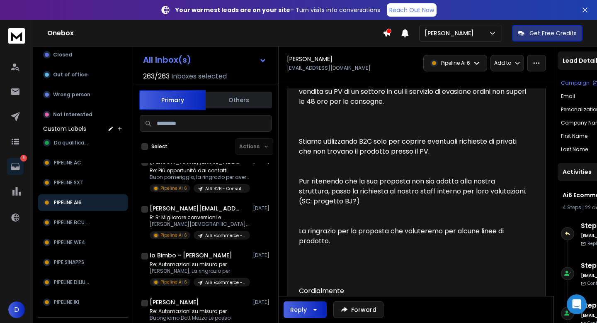
scroll to position [210, 0]
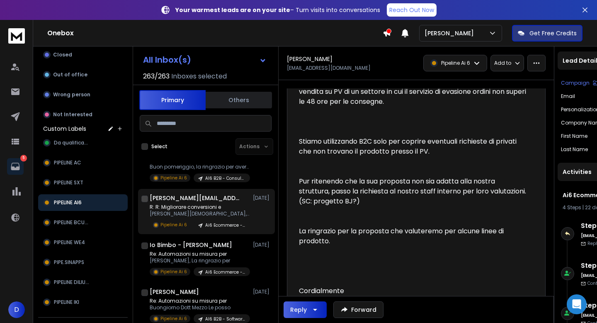
click at [243, 205] on p "R: R: Migliorare conversioni e" at bounding box center [200, 207] width 100 height 7
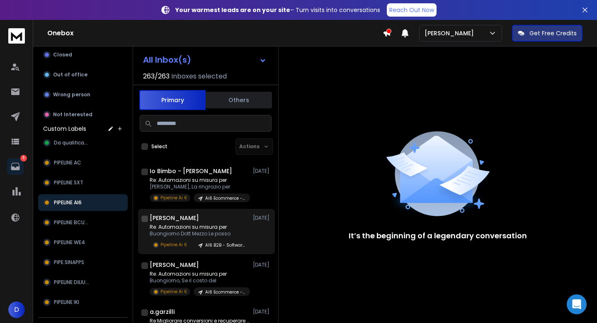
scroll to position [0, 0]
click at [234, 222] on div "[PERSON_NAME] [DATE] Re: Automazioni su misura per Buongiorno Dott Mezzo Le pos…" at bounding box center [211, 231] width 122 height 35
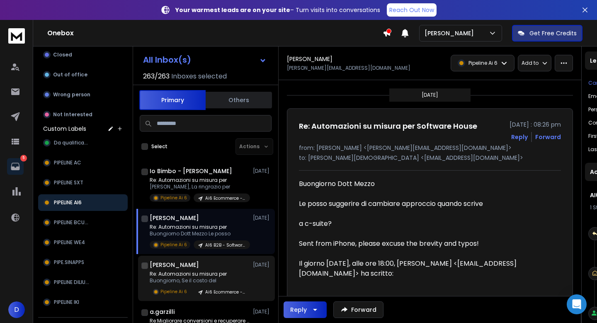
click at [221, 260] on p "Re: Automazioni su misura per" at bounding box center [200, 273] width 100 height 7
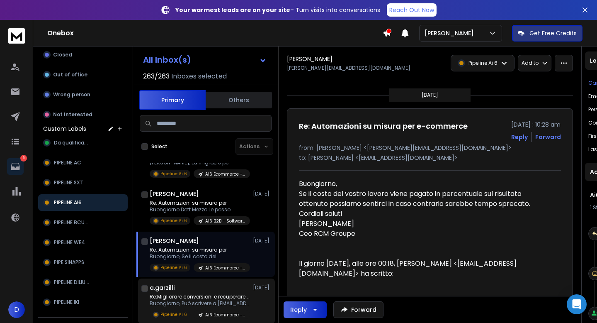
scroll to position [312, 0]
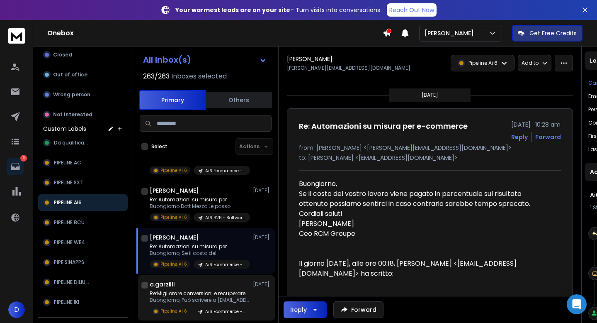
click at [207, 260] on p "Re:Migliorare conversioni e recuperare carrelli?" at bounding box center [200, 293] width 100 height 7
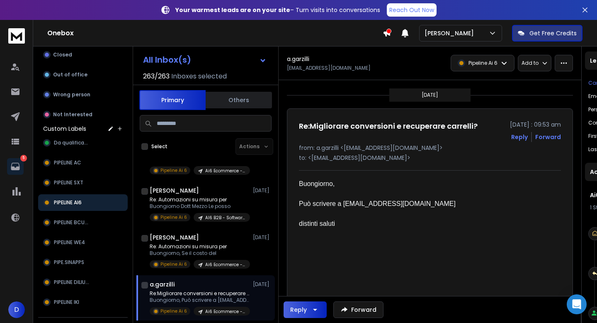
click at [63, 260] on span "PIPE.SINAPPS" at bounding box center [69, 262] width 30 height 7
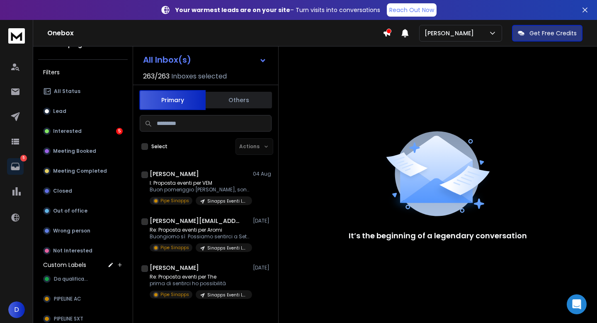
scroll to position [0, 0]
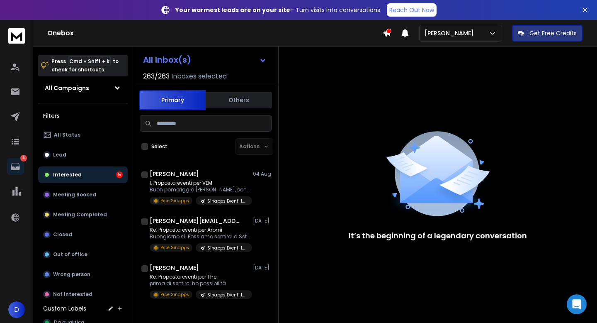
click at [83, 178] on button "Interested 5" at bounding box center [83, 174] width 90 height 17
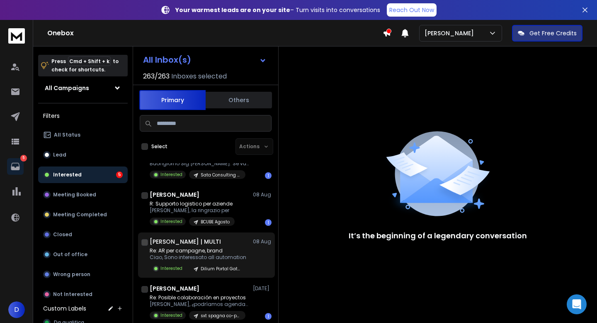
scroll to position [75, 0]
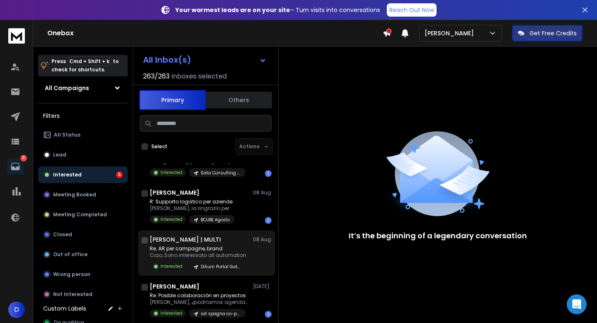
click at [253, 254] on div "Re: AR per campagne, brand Ciao, Sono interessato all automation Interested Dil…" at bounding box center [211, 257] width 122 height 25
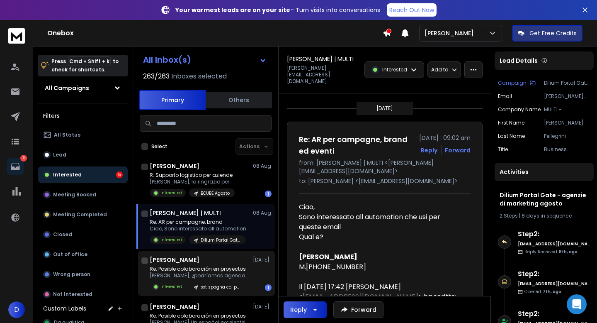
scroll to position [112, 0]
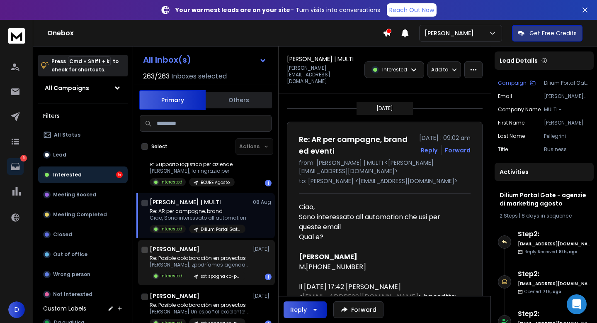
click at [253, 260] on div "Re: Posible colaboración en proyectos [PERSON_NAME], ¿podríamos agendar esta In…" at bounding box center [211, 267] width 122 height 25
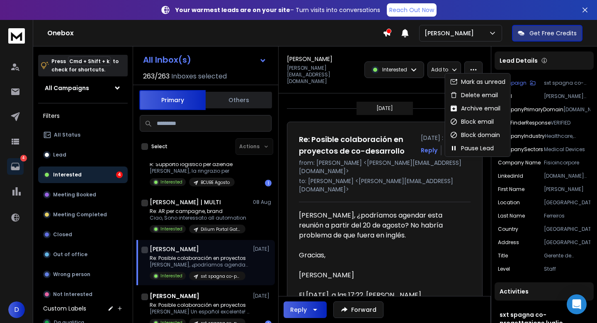
click at [477, 66] on icon "button" at bounding box center [473, 69] width 7 height 7
click at [486, 81] on div "Mark as unread" at bounding box center [477, 82] width 55 height 8
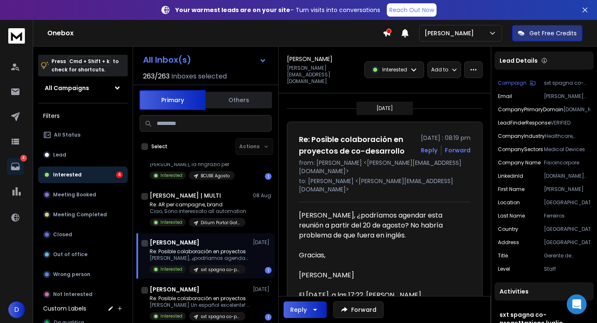
scroll to position [89, 0]
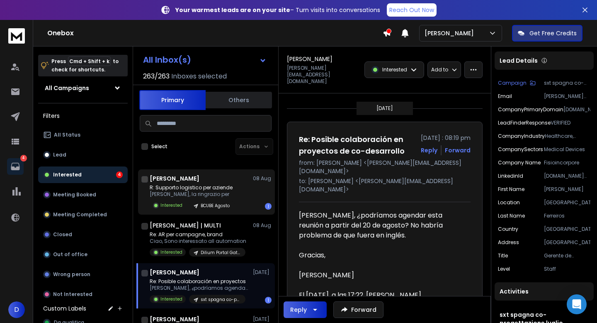
click at [242, 198] on div "R: Supporto logistico per aziende [PERSON_NAME], la ringrazio per Interested BC…" at bounding box center [211, 196] width 122 height 25
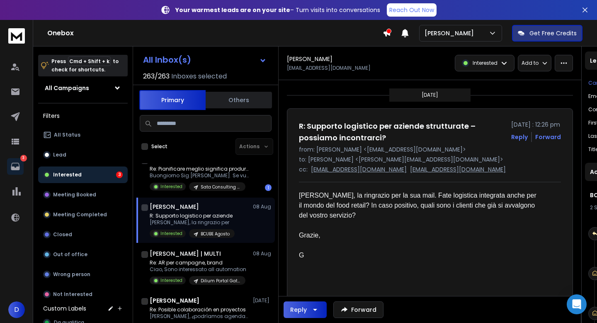
scroll to position [59, 0]
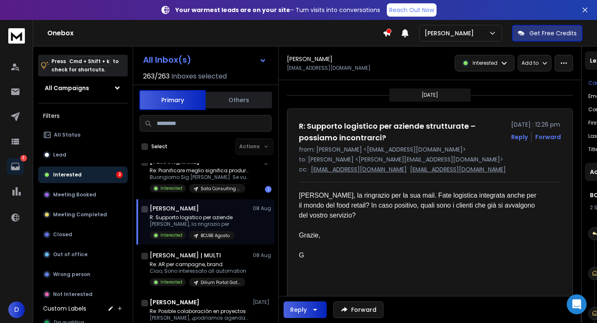
click at [564, 62] on button "button" at bounding box center [564, 63] width 18 height 17
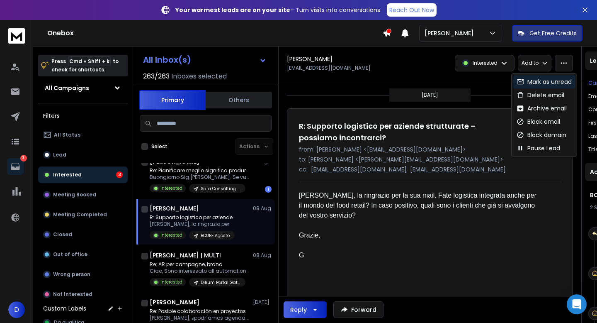
click at [549, 84] on div "Mark as unread" at bounding box center [544, 82] width 55 height 8
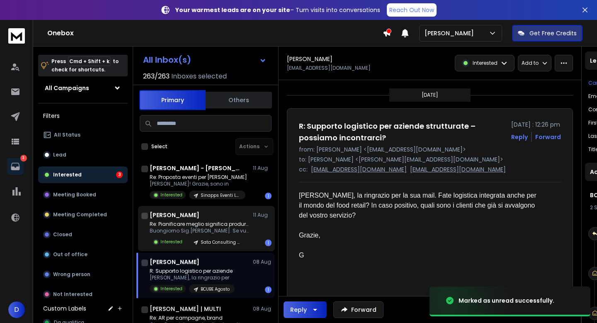
scroll to position [0, 0]
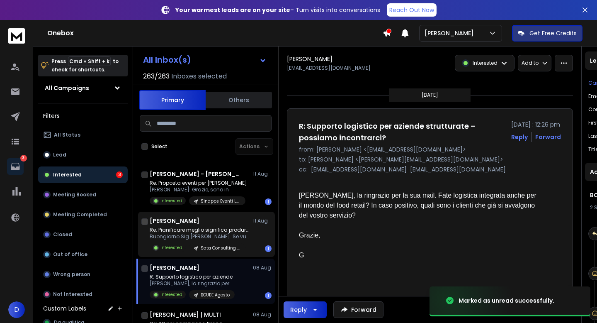
click at [246, 242] on div "Re: Pianificare meglio significa produrre Buongiorno Sig.[PERSON_NAME]. Se vuol…" at bounding box center [200, 238] width 100 height 25
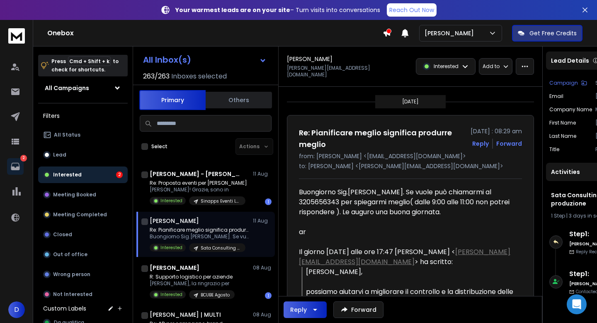
click at [534, 58] on button "button" at bounding box center [525, 66] width 18 height 17
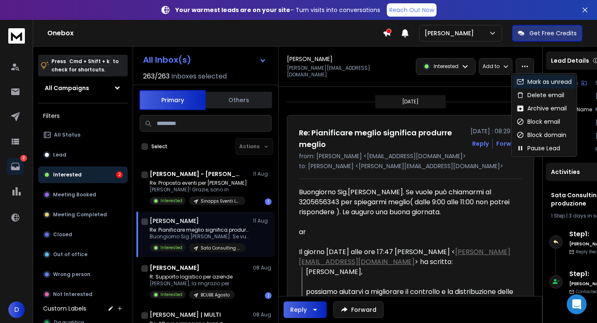
click at [554, 82] on div "Mark as unread" at bounding box center [544, 82] width 55 height 8
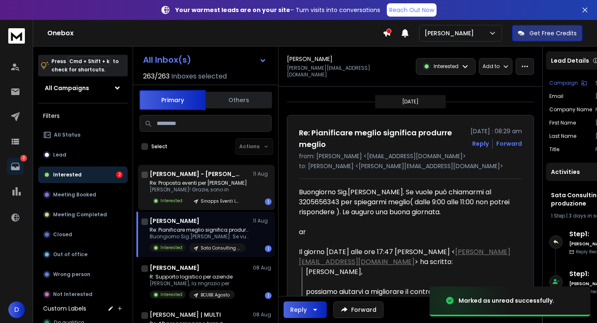
click at [241, 186] on p "[PERSON_NAME]! Grazie, sono in" at bounding box center [198, 189] width 97 height 7
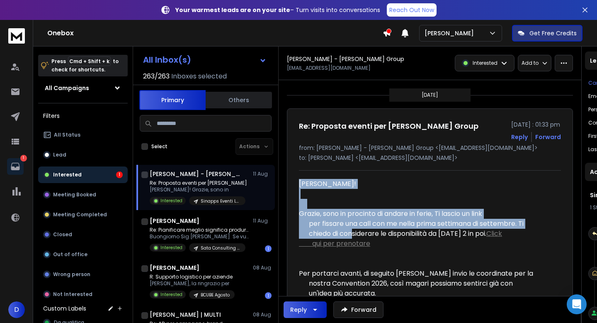
drag, startPoint x: 301, startPoint y: 183, endPoint x: 355, endPoint y: 235, distance: 75.4
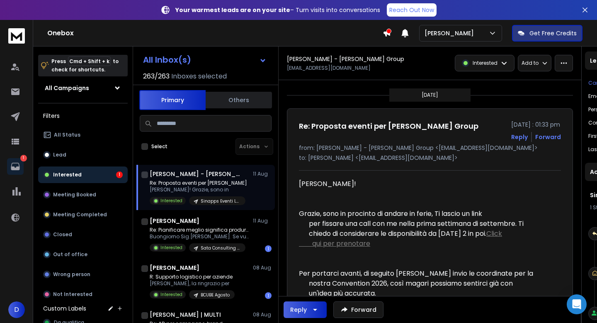
click at [375, 242] on p "Grazie, sono in procinto di andare in ferie, Ti lascio un link per fissare una …" at bounding box center [420, 229] width 242 height 40
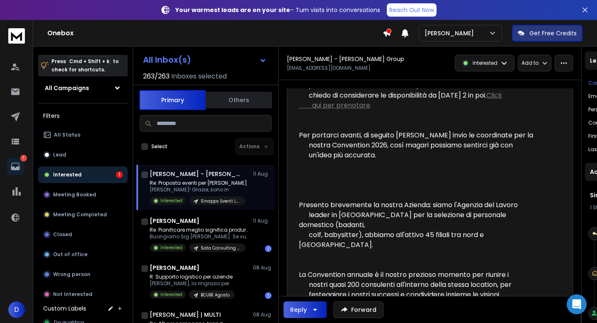
scroll to position [137, 0]
drag, startPoint x: 365, startPoint y: 67, endPoint x: 287, endPoint y: 67, distance: 77.6
click at [287, 67] on div "[PERSON_NAME] - [PERSON_NAME] Group [PERSON_NAME] - [PERSON_NAME] Group [EMAIL_…" at bounding box center [357, 63] width 141 height 17
copy p "[EMAIL_ADDRESS][DOMAIN_NAME]"
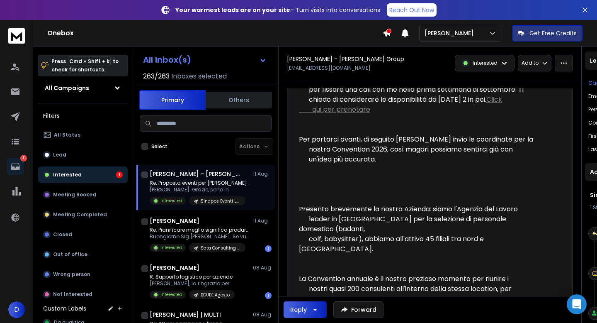
scroll to position [133, 0]
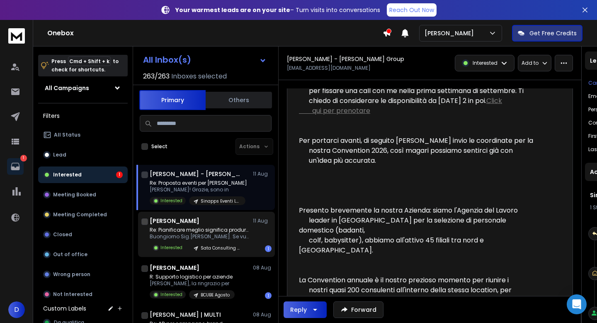
click at [247, 231] on p "Re: Pianificare meglio significa produrre" at bounding box center [200, 229] width 100 height 7
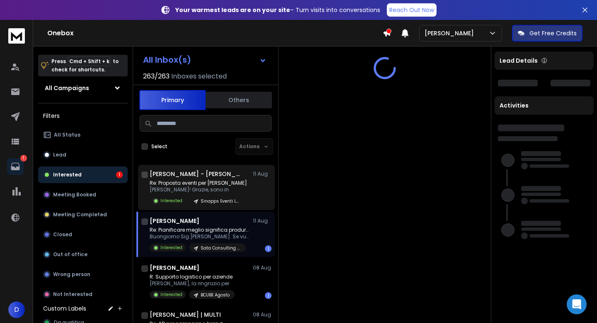
click at [261, 174] on p "11 Aug" at bounding box center [262, 173] width 19 height 7
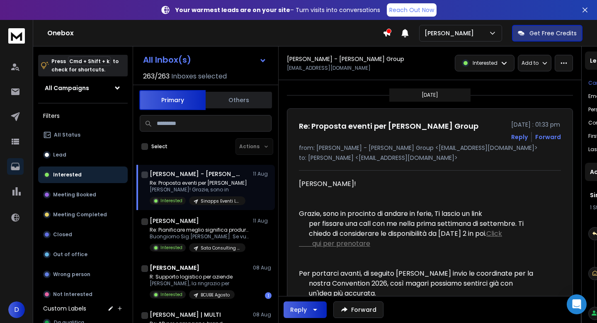
click at [567, 67] on button "button" at bounding box center [564, 63] width 18 height 17
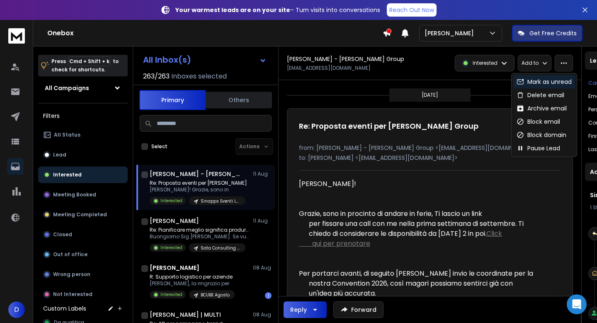
click at [553, 85] on div "Mark as unread" at bounding box center [544, 82] width 55 height 8
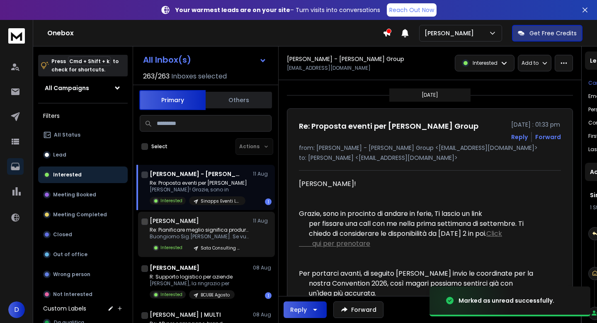
click at [252, 256] on div "[PERSON_NAME] [DATE] Re: Pianificare meglio significa produrre Buongiorno Sig.[…" at bounding box center [206, 234] width 137 height 45
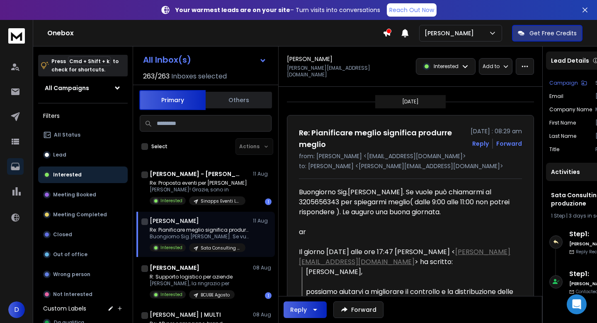
drag, startPoint x: 406, startPoint y: 149, endPoint x: 470, endPoint y: 146, distance: 64.7
click at [470, 152] on p "from: [PERSON_NAME] <[EMAIL_ADDRESS][DOMAIN_NAME]>" at bounding box center [410, 156] width 223 height 8
copy p "[DOMAIN_NAME]"
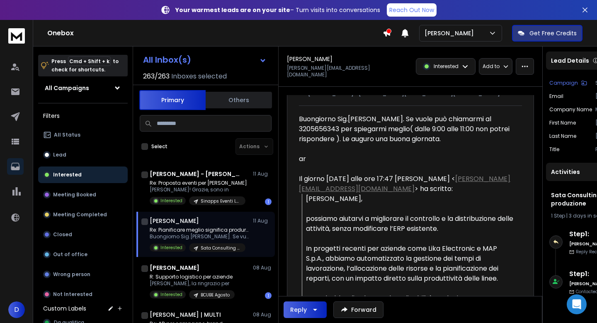
scroll to position [97, 0]
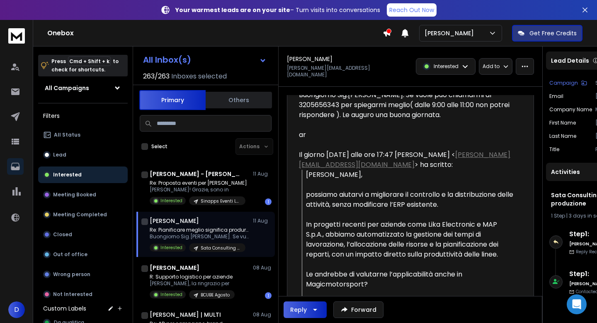
drag, startPoint x: 307, startPoint y: 167, endPoint x: 407, endPoint y: 285, distance: 154.2
click at [407, 260] on div "[PERSON_NAME], possiamo aiutarvi a migliorare il controllo e la distribuzione d…" at bounding box center [410, 325] width 209 height 311
copy div "[PERSON_NAME], possiamo aiutarvi a migliorare il controllo e la distribuzione d…"
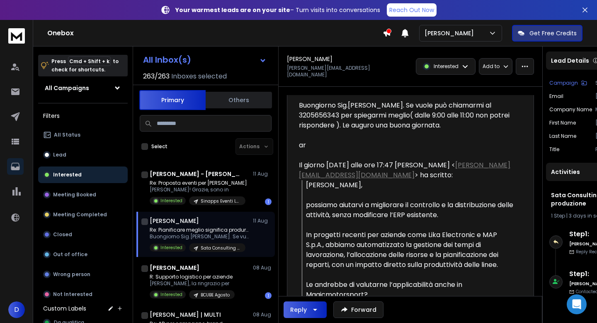
scroll to position [32, 0]
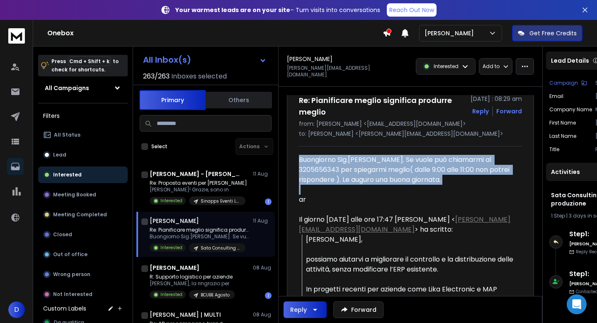
drag, startPoint x: 298, startPoint y: 150, endPoint x: 365, endPoint y: 181, distance: 73.7
copy div "Buongiorno Sig.[PERSON_NAME]. Se vuole può chiamarmi al 3205656343 per spiegarm…"
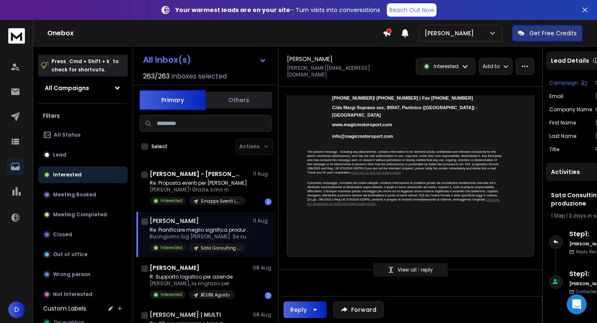
scroll to position [610, 0]
click at [301, 260] on div "Reply" at bounding box center [298, 309] width 17 height 8
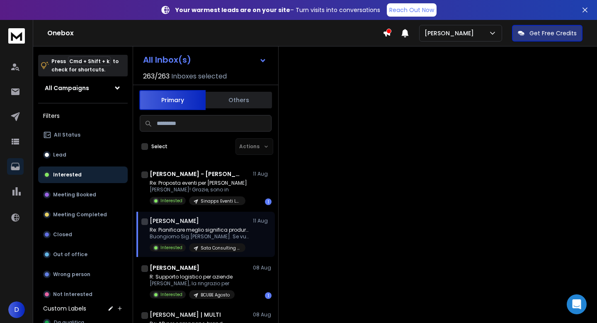
scroll to position [0, 0]
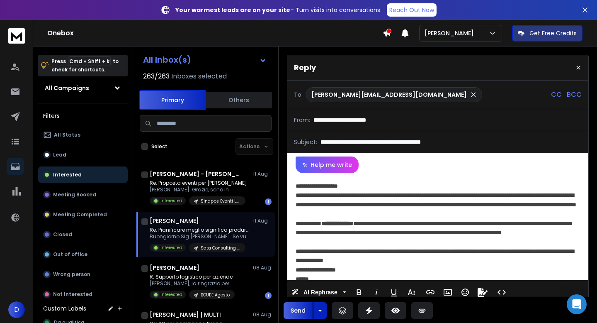
click at [367, 185] on p "**********" at bounding box center [437, 185] width 282 height 9
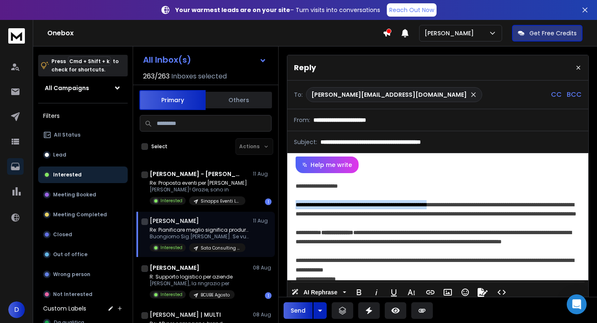
drag, startPoint x: 453, startPoint y: 205, endPoint x: 286, endPoint y: 205, distance: 167.6
click at [286, 205] on div "**********" at bounding box center [438, 226] width 319 height 361
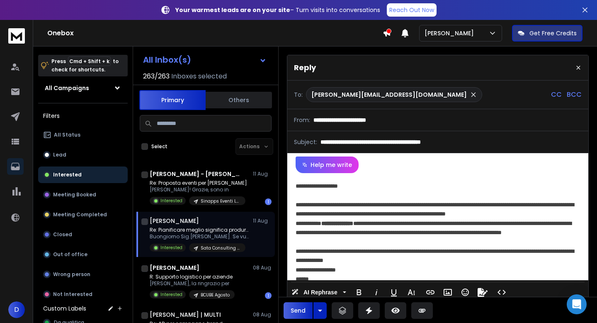
click at [554, 96] on p "CC" at bounding box center [556, 95] width 11 height 10
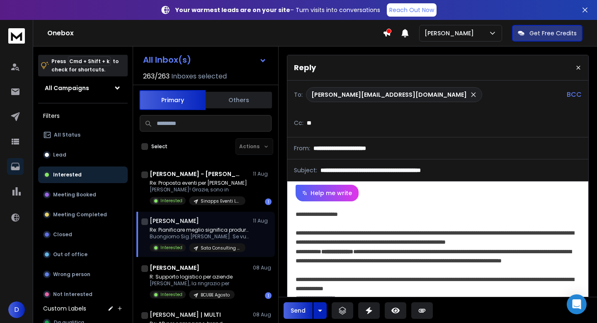
type input "**********"
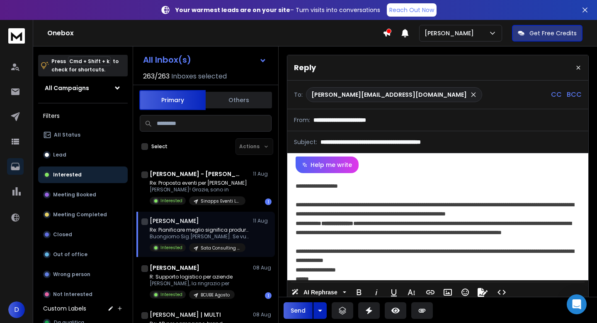
click at [560, 243] on div "**********" at bounding box center [437, 226] width 301 height 107
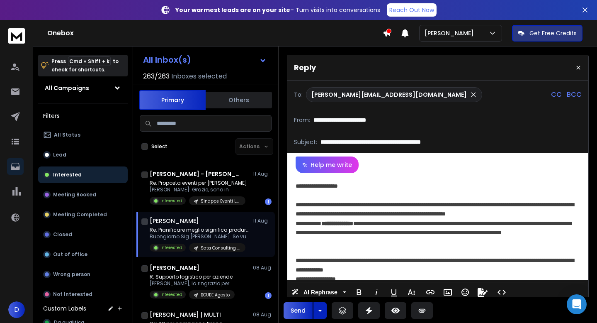
click at [562, 215] on p "**********" at bounding box center [437, 209] width 282 height 19
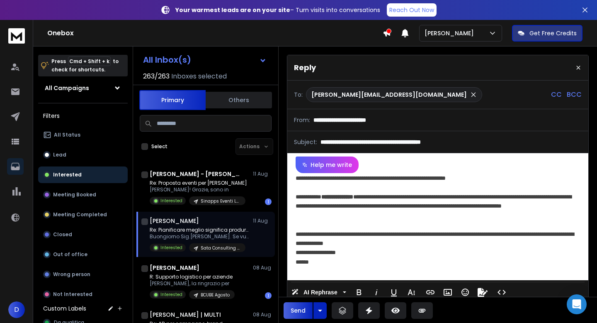
scroll to position [37, 0]
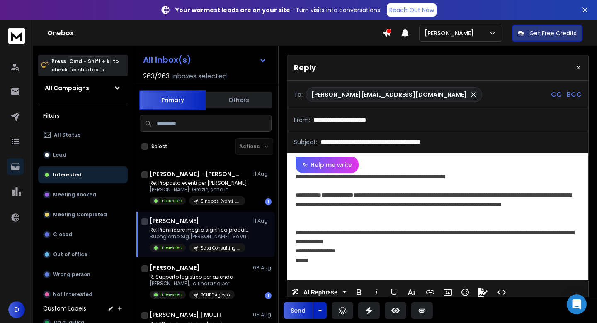
click at [429, 247] on p "**********" at bounding box center [437, 255] width 282 height 19
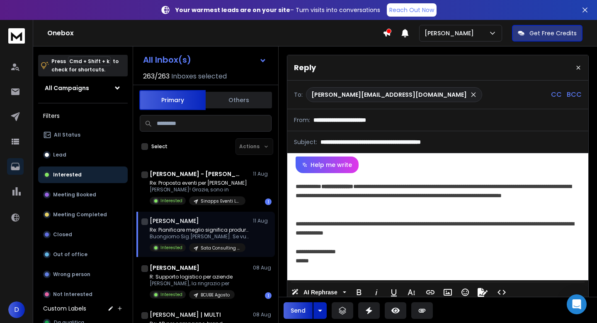
scroll to position [49, 0]
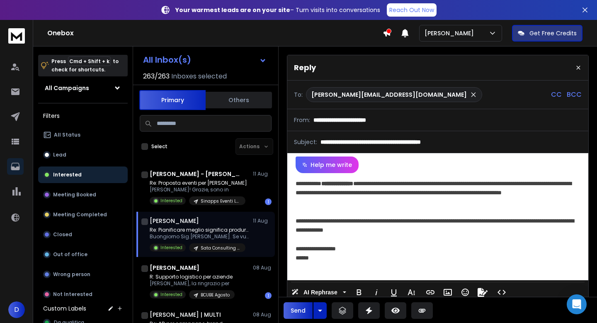
click at [384, 253] on p "**********" at bounding box center [437, 253] width 282 height 19
click at [398, 230] on p "**********" at bounding box center [437, 230] width 282 height 28
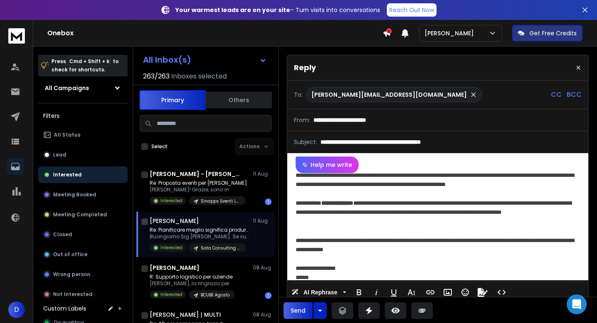
scroll to position [22, 0]
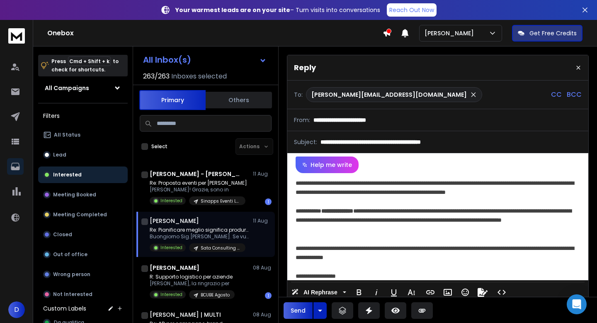
click at [413, 260] on p "**********" at bounding box center [437, 257] width 282 height 28
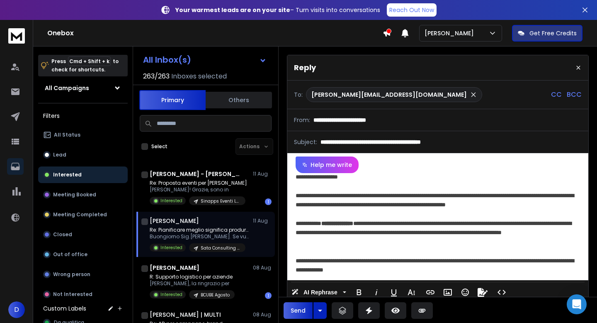
scroll to position [0, 0]
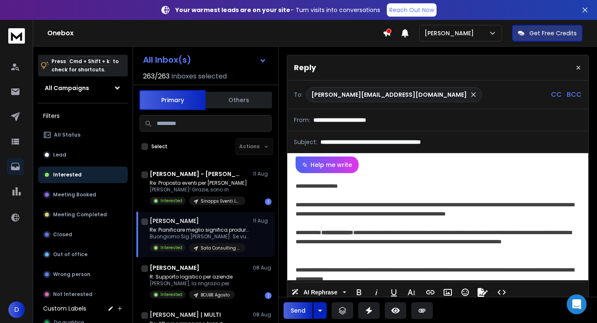
click at [319, 260] on icon "button" at bounding box center [320, 310] width 10 height 10
click at [305, 260] on p "Send Later" at bounding box center [311, 289] width 31 height 8
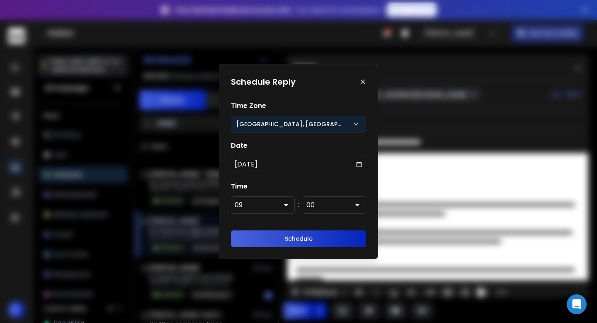
click at [302, 124] on p "[GEOGRAPHIC_DATA], [GEOGRAPHIC_DATA] (UTC-11:00)" at bounding box center [292, 124] width 112 height 8
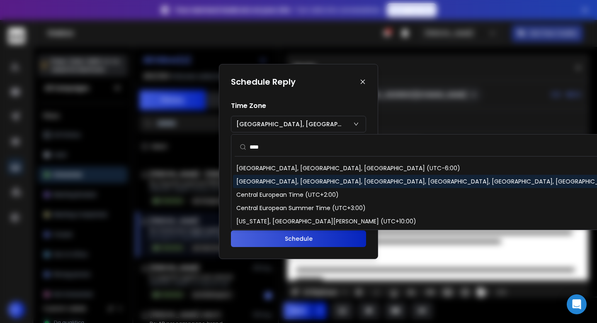
type input "****"
click at [287, 186] on div "[GEOGRAPHIC_DATA], [GEOGRAPHIC_DATA], [GEOGRAPHIC_DATA], [GEOGRAPHIC_DATA], [GE…" at bounding box center [444, 181] width 422 height 13
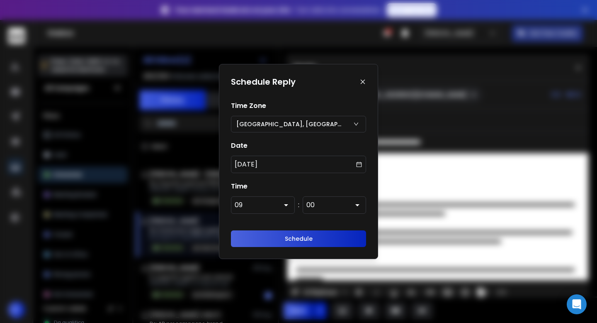
click at [356, 166] on icon "button" at bounding box center [359, 164] width 7 height 7
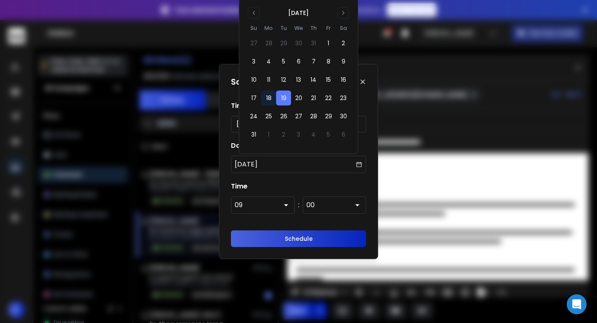
click at [269, 97] on button "18" at bounding box center [268, 97] width 15 height 15
click at [272, 205] on div "09" at bounding box center [263, 204] width 64 height 17
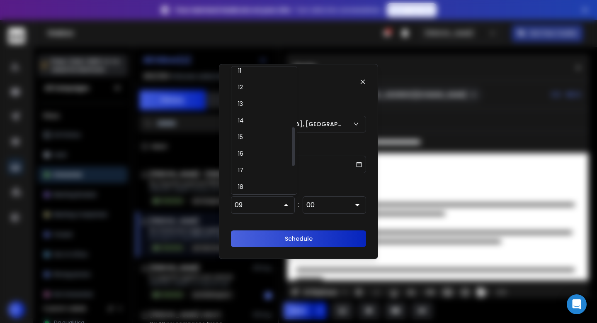
scroll to position [189, 0]
click at [261, 87] on div "12" at bounding box center [264, 86] width 62 height 17
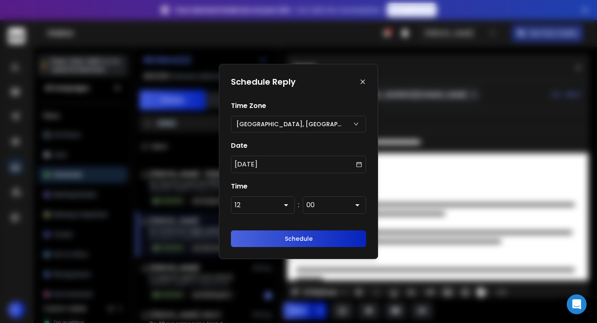
click at [285, 238] on div "Schedule" at bounding box center [298, 238] width 135 height 17
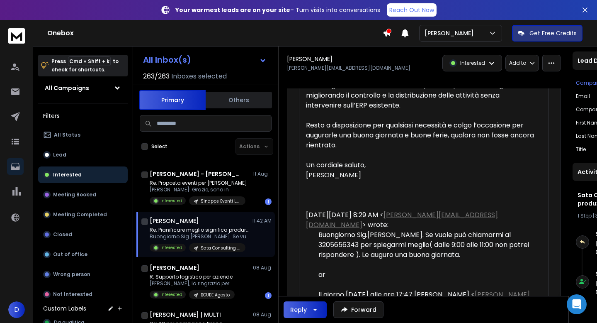
scroll to position [223, 0]
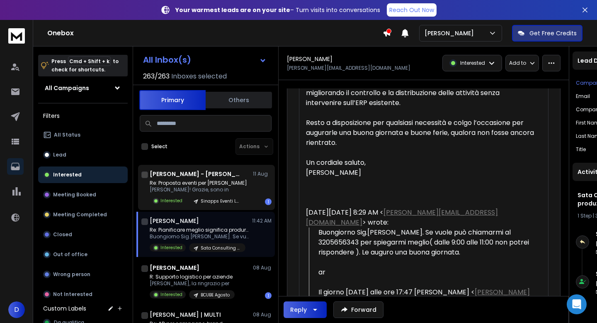
click at [255, 194] on div "Re: Proposta eventi per [PERSON_NAME] [PERSON_NAME]! Grazie, sono in Interested…" at bounding box center [211, 192] width 122 height 25
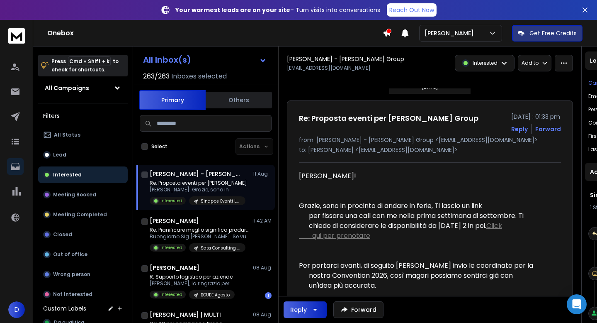
scroll to position [0, 0]
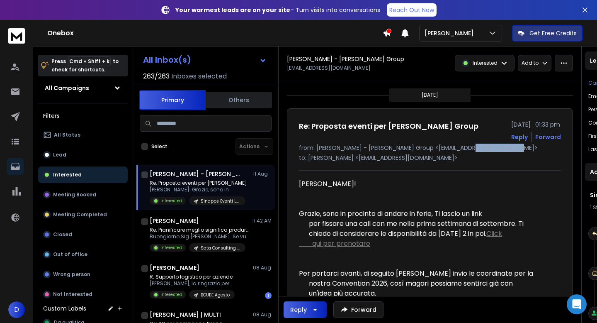
drag, startPoint x: 455, startPoint y: 149, endPoint x: 494, endPoint y: 149, distance: 39.4
click at [494, 149] on p "from: [PERSON_NAME] - [PERSON_NAME] Group <[EMAIL_ADDRESS][DOMAIN_NAME]>" at bounding box center [430, 148] width 262 height 8
copy p "[DOMAIN_NAME]"
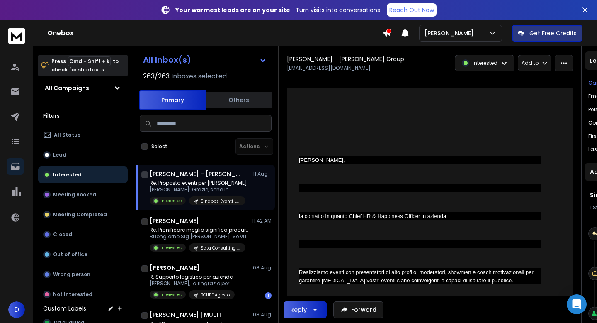
scroll to position [2338, 0]
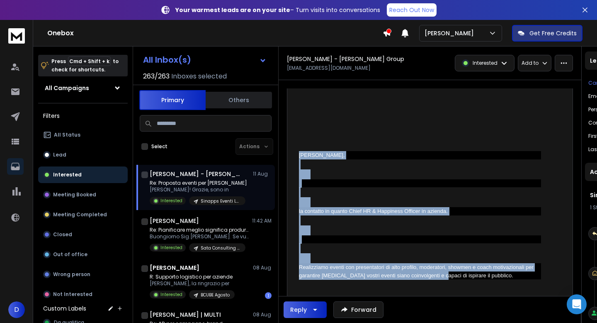
drag, startPoint x: 298, startPoint y: 144, endPoint x: 436, endPoint y: 258, distance: 179.1
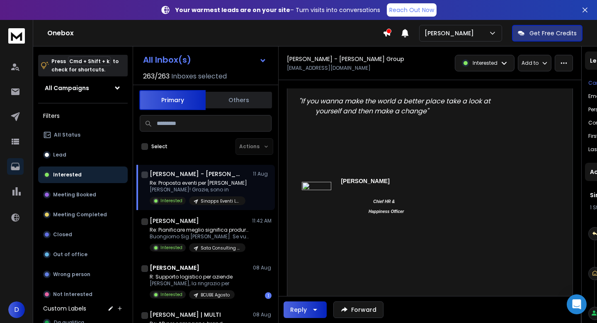
scroll to position [1581, 0]
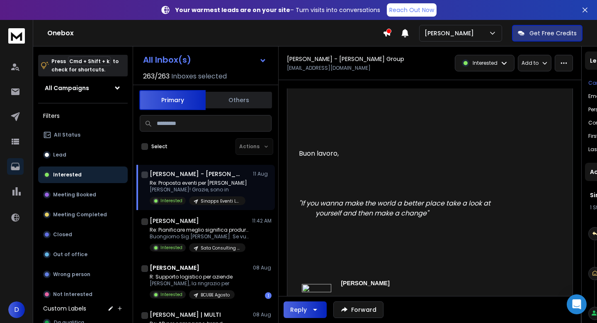
drag, startPoint x: 494, startPoint y: 261, endPoint x: 299, endPoint y: 78, distance: 267.1
click at [299, 78] on div "[PERSON_NAME] - [PERSON_NAME] Group [PERSON_NAME] - [PERSON_NAME] Group [EMAIL_…" at bounding box center [430, 207] width 303 height 323
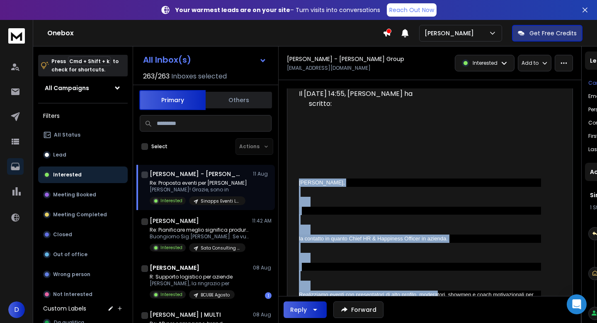
scroll to position [2322, 0]
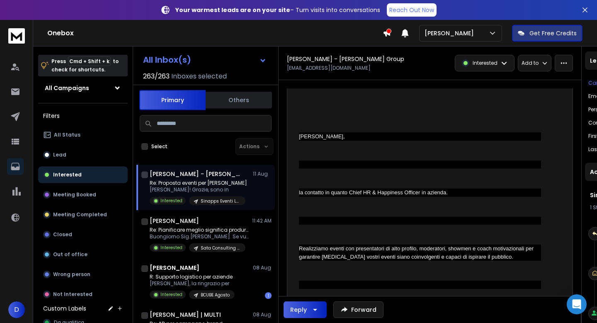
scroll to position [2377, 0]
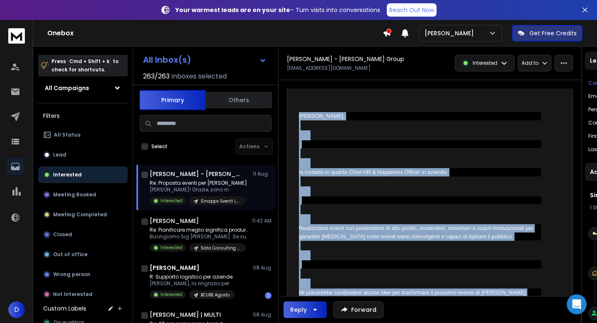
drag, startPoint x: 298, startPoint y: 104, endPoint x: 408, endPoint y: 295, distance: 220.6
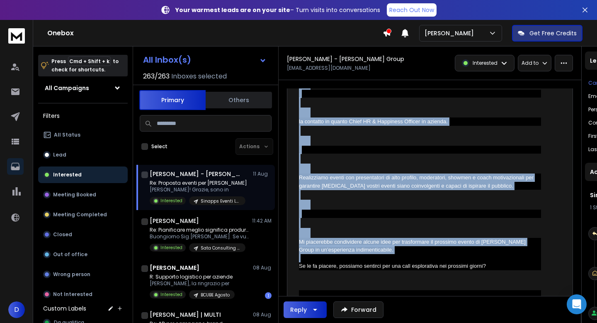
scroll to position [2430, 0]
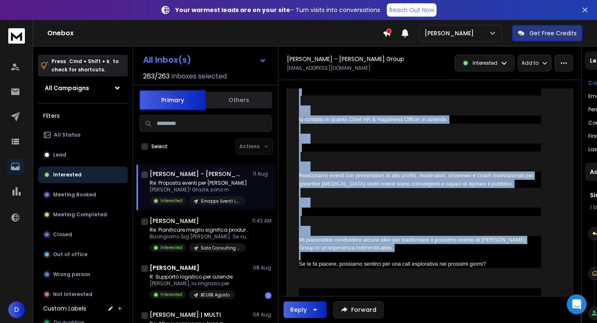
copy blockquote "[PERSON_NAME], la contatto in quanto Chief HR & Happiness Officer in azienda. R…"
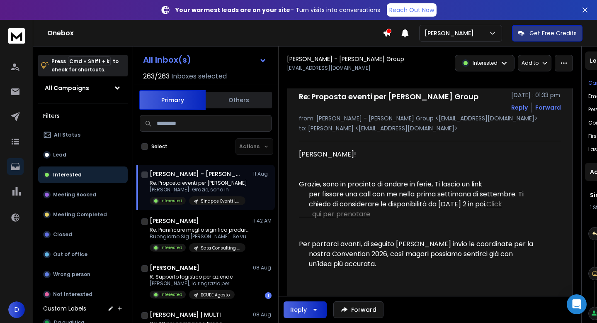
scroll to position [25, 0]
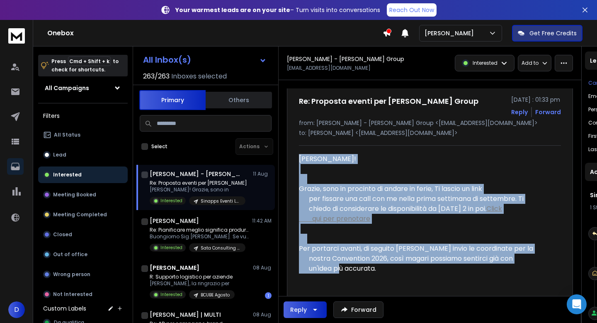
drag, startPoint x: 299, startPoint y: 158, endPoint x: 435, endPoint y: 272, distance: 177.9
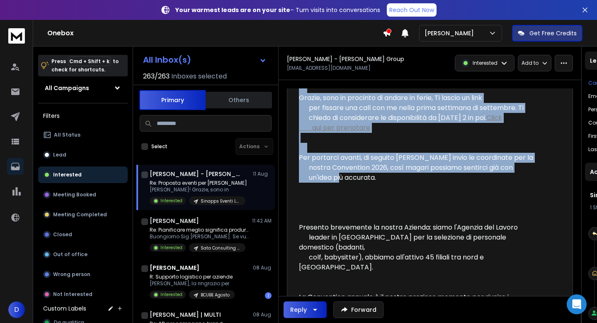
scroll to position [117, 0]
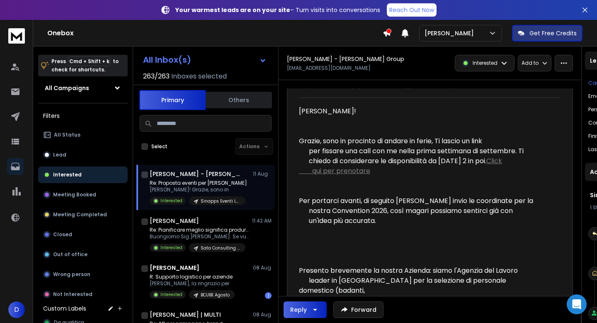
scroll to position [68, 0]
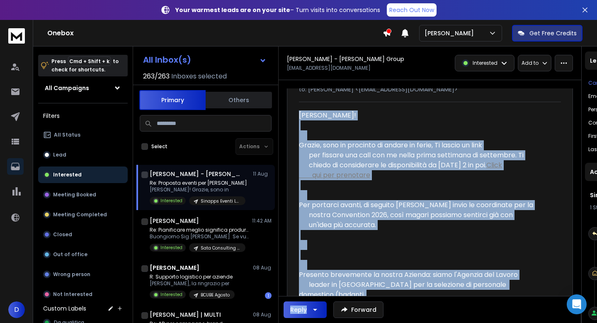
drag, startPoint x: 298, startPoint y: 112, endPoint x: 441, endPoint y: 299, distance: 235.0
click at [441, 260] on div "[PERSON_NAME] - [PERSON_NAME] Group [PERSON_NAME] - [PERSON_NAME] Group [EMAIL_…" at bounding box center [430, 207] width 303 height 323
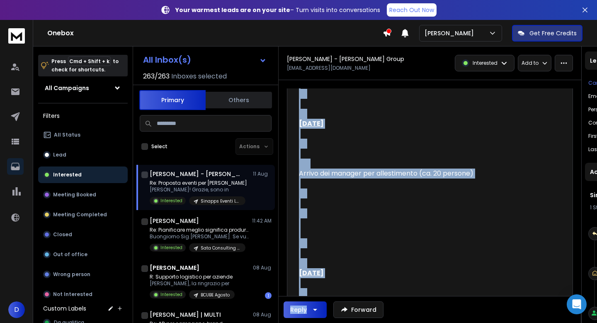
scroll to position [597, 0]
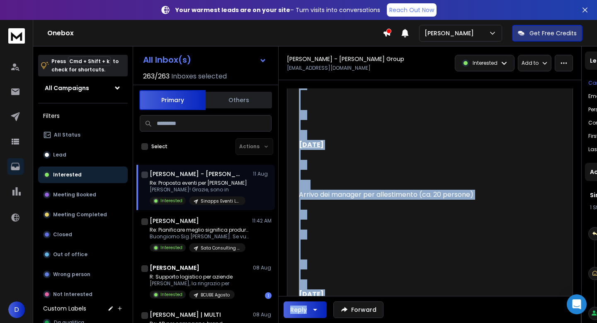
copy div "Loremipsum Dolorsit! Ametco, adip el seddoeiu te incidi ut labor, Et dolore ma …"
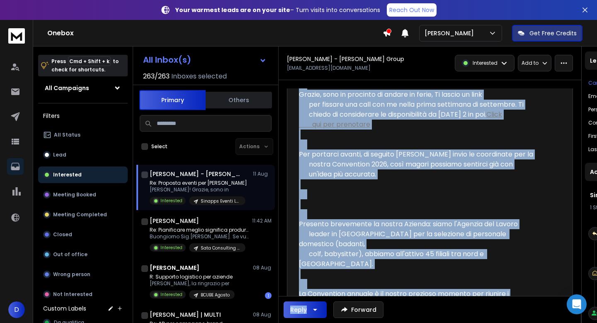
scroll to position [0, 0]
